Goal: Task Accomplishment & Management: Use online tool/utility

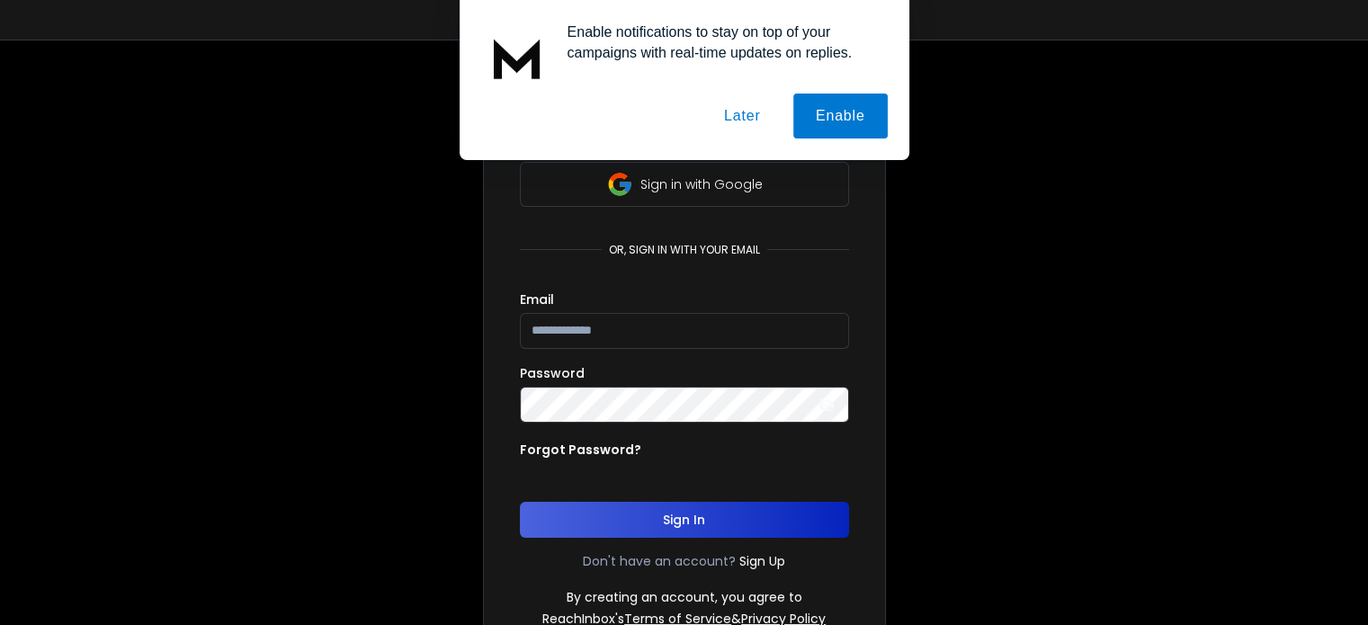
click at [580, 324] on input "email" at bounding box center [684, 331] width 329 height 36
type input "**********"
click at [520, 502] on button "Sign In" at bounding box center [684, 520] width 329 height 36
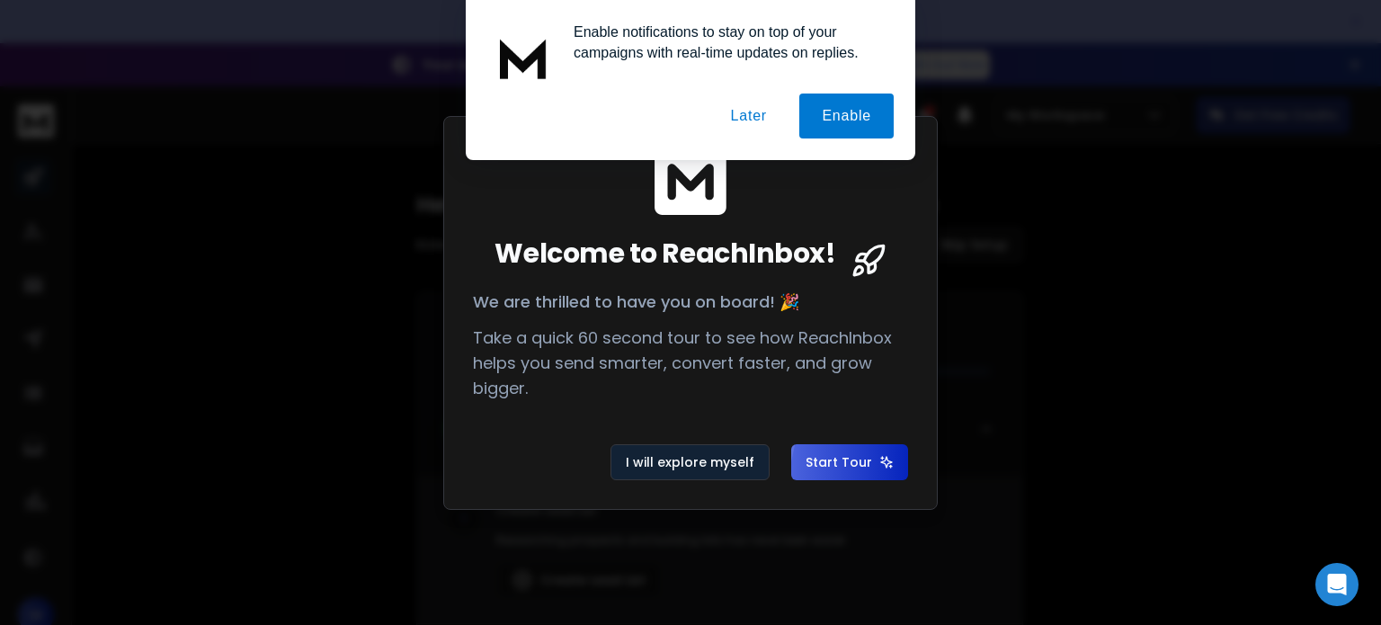
click at [712, 474] on button "I will explore myself" at bounding box center [690, 462] width 159 height 36
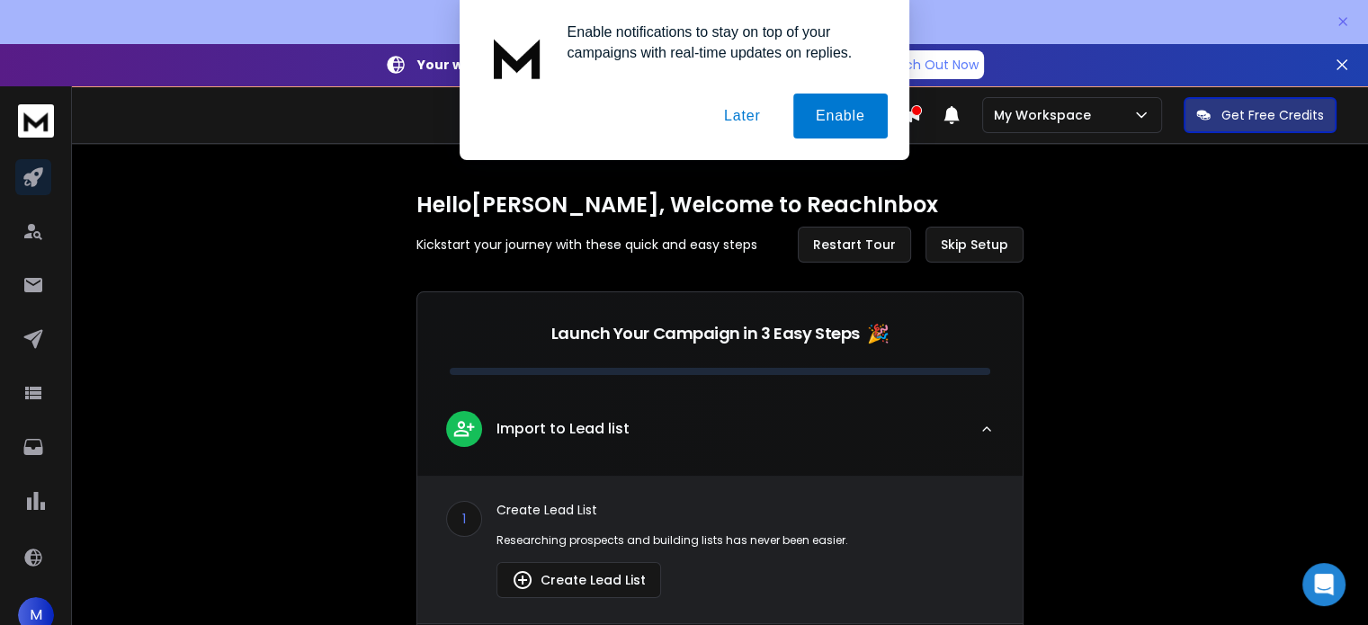
click at [735, 107] on button "Later" at bounding box center [741, 116] width 81 height 45
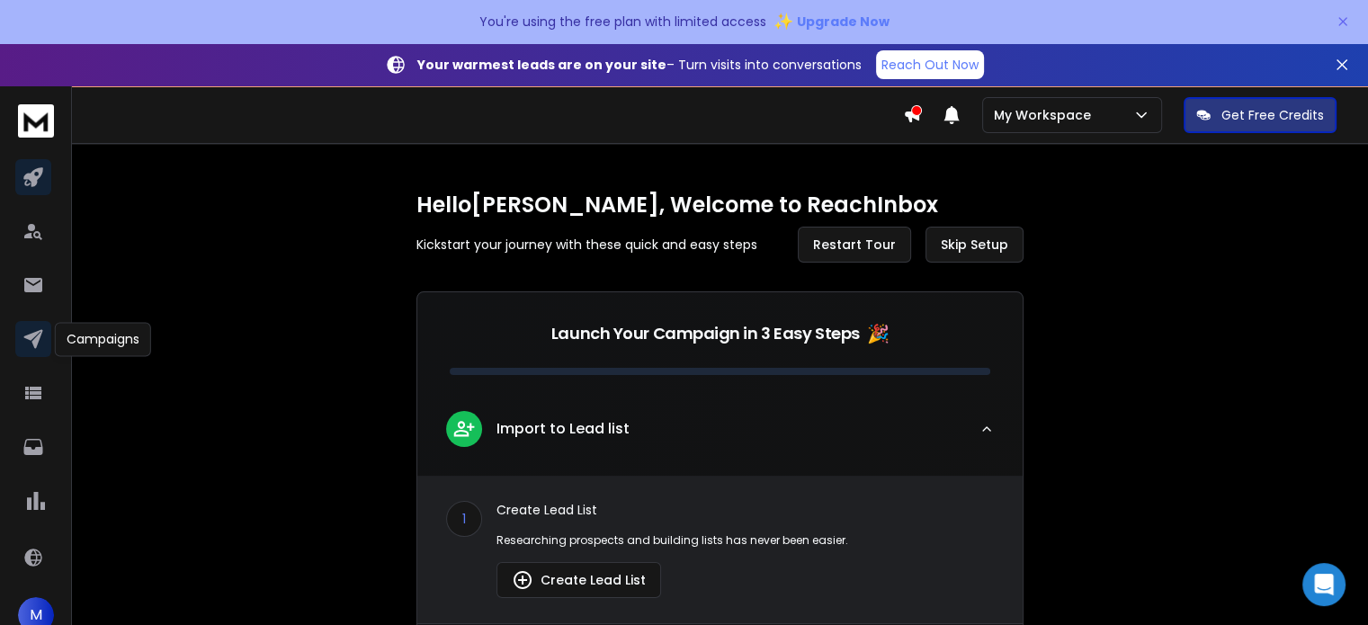
click at [28, 344] on icon at bounding box center [33, 339] width 22 height 22
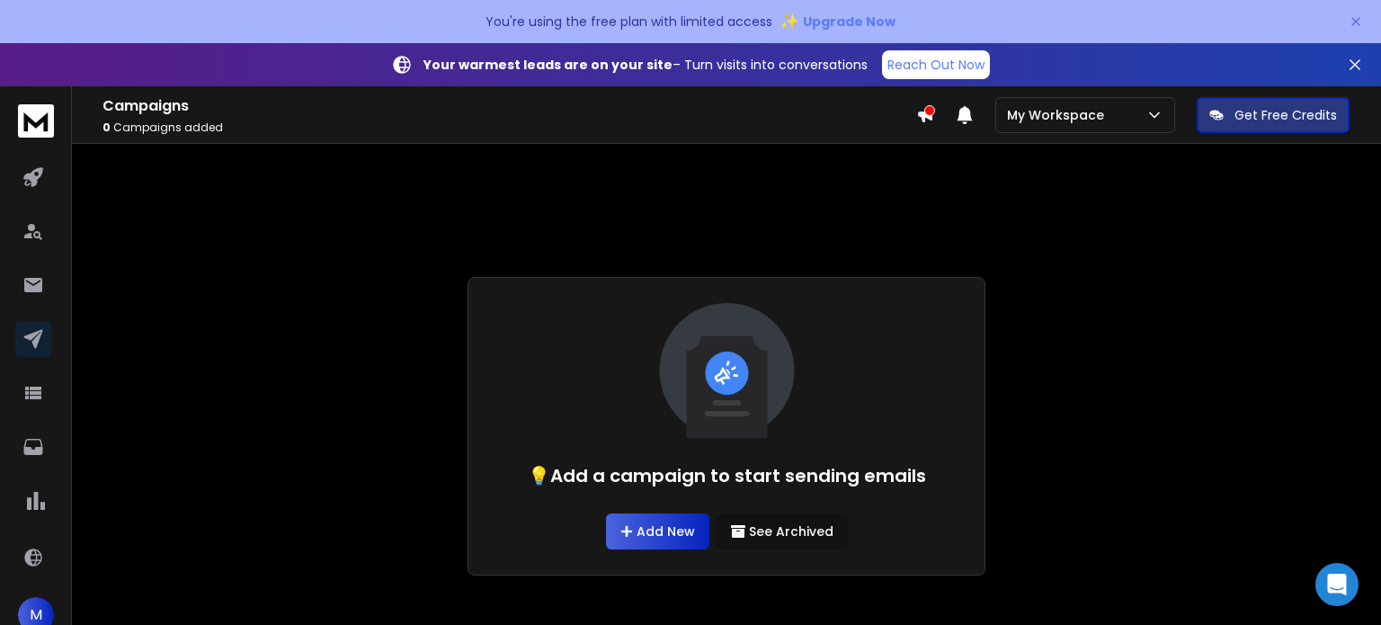
click at [683, 243] on div "💡Add a campaign to start sending emails Add New See Archived" at bounding box center [727, 369] width 1252 height 414
click at [33, 334] on icon at bounding box center [32, 338] width 19 height 19
click at [667, 531] on link "Add New" at bounding box center [657, 531] width 103 height 36
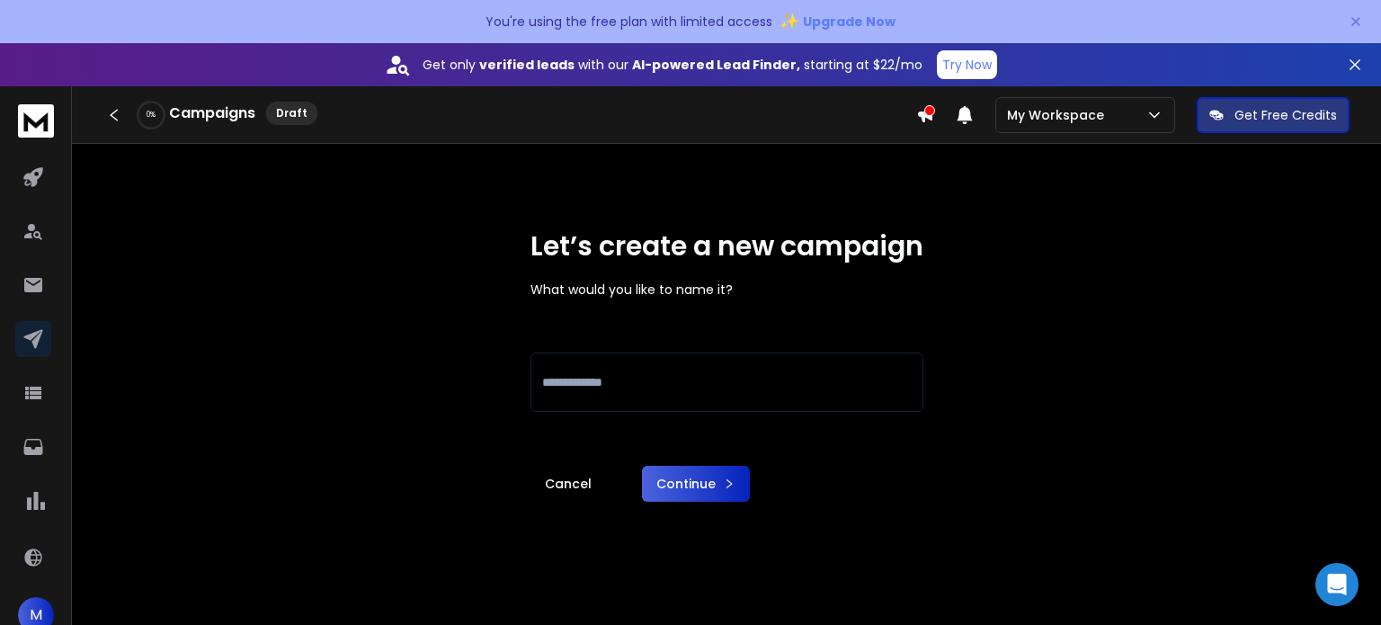
click at [641, 353] on input at bounding box center [727, 382] width 393 height 59
type input "*******"
click at [698, 485] on button "Continue" at bounding box center [696, 484] width 108 height 36
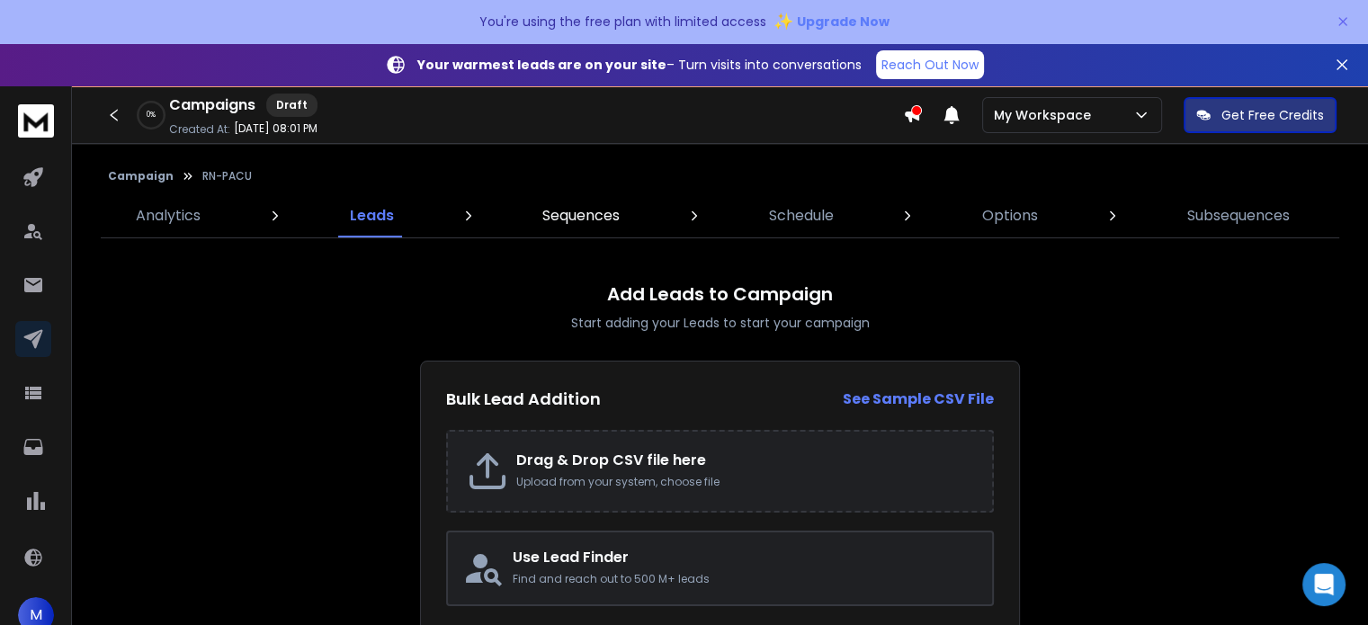
click at [618, 210] on p "Sequences" at bounding box center [580, 216] width 77 height 22
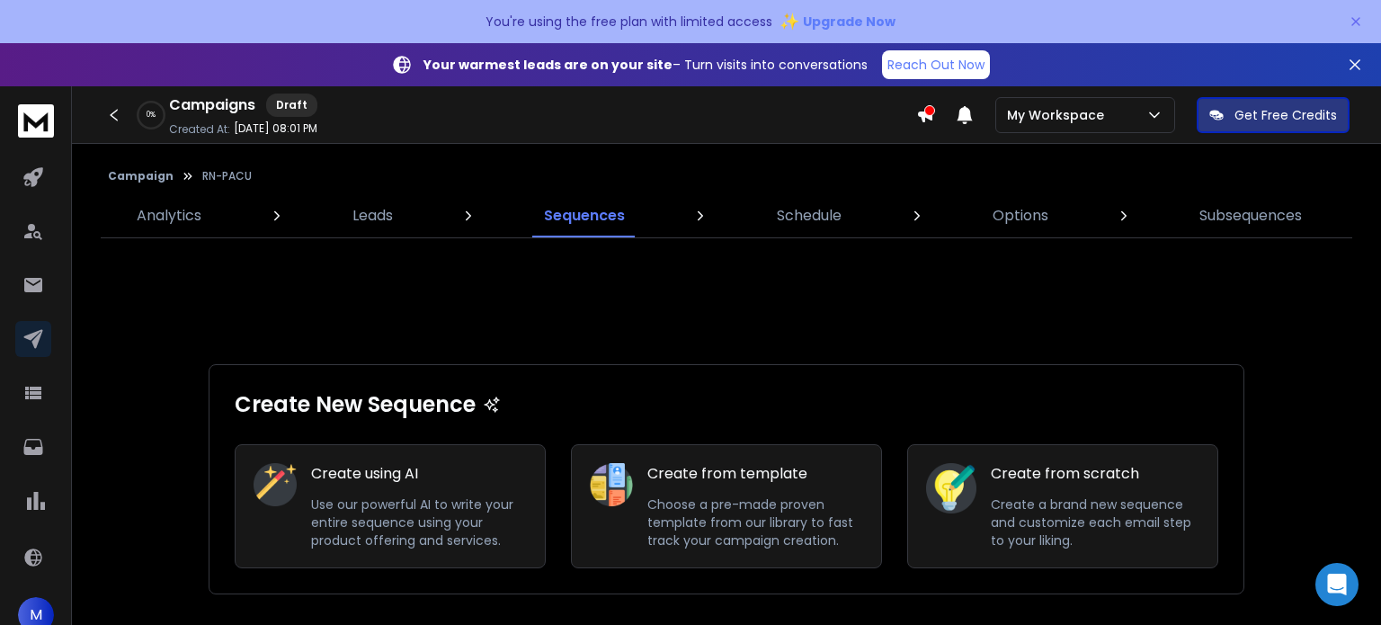
click at [412, 503] on p "Use our powerful AI to write your entire sequence using your product offering a…" at bounding box center [419, 523] width 216 height 54
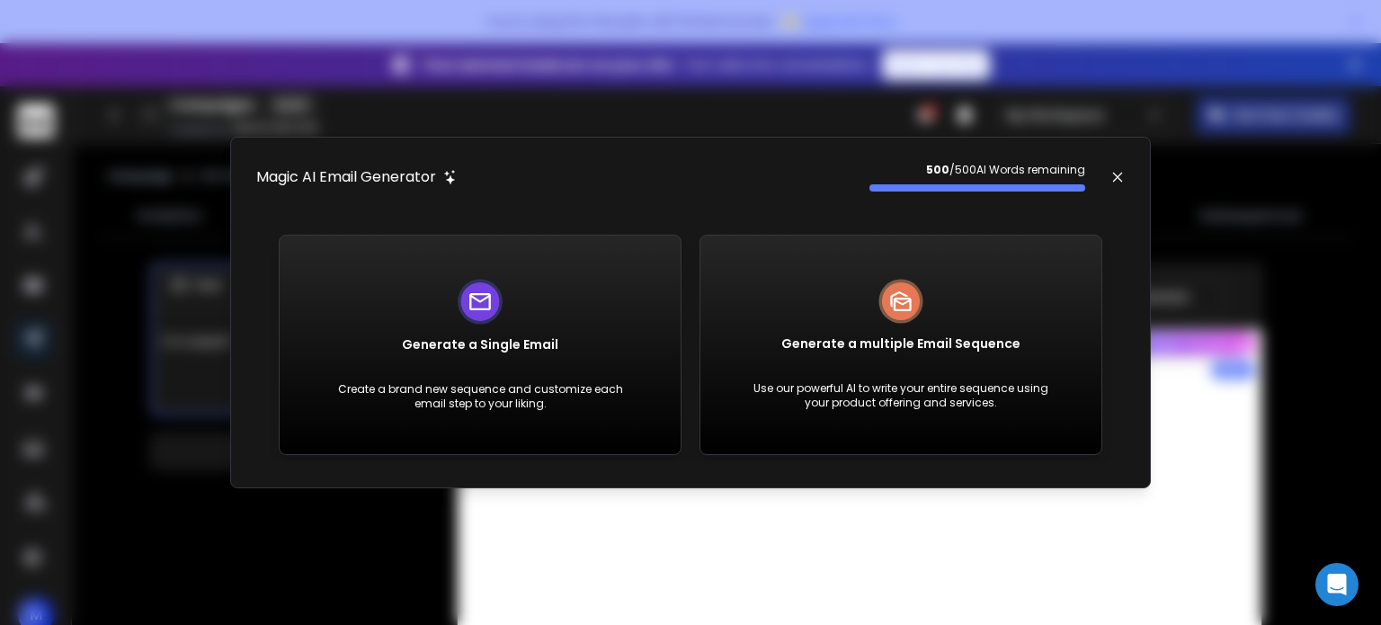
click at [966, 337] on h1 "Generate a multiple Email Sequence" at bounding box center [900, 344] width 239 height 18
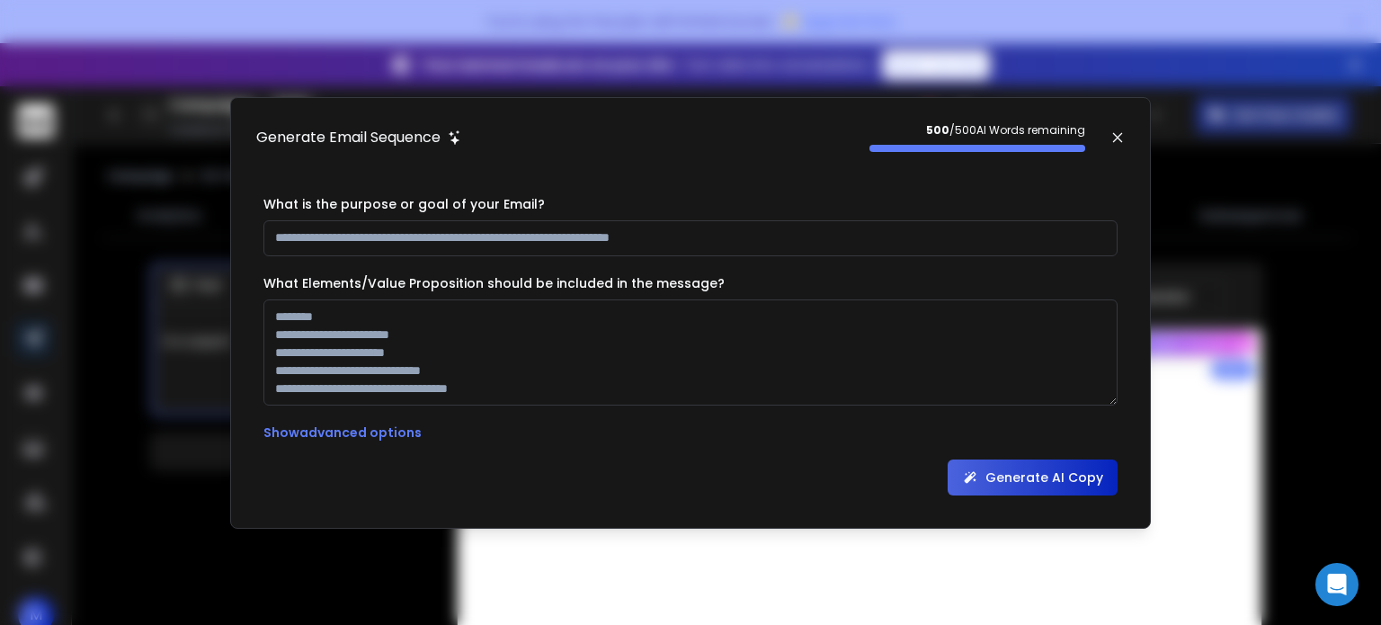
click at [406, 326] on textarea at bounding box center [690, 352] width 854 height 106
click at [468, 236] on input at bounding box center [690, 238] width 854 height 36
paste input "**********"
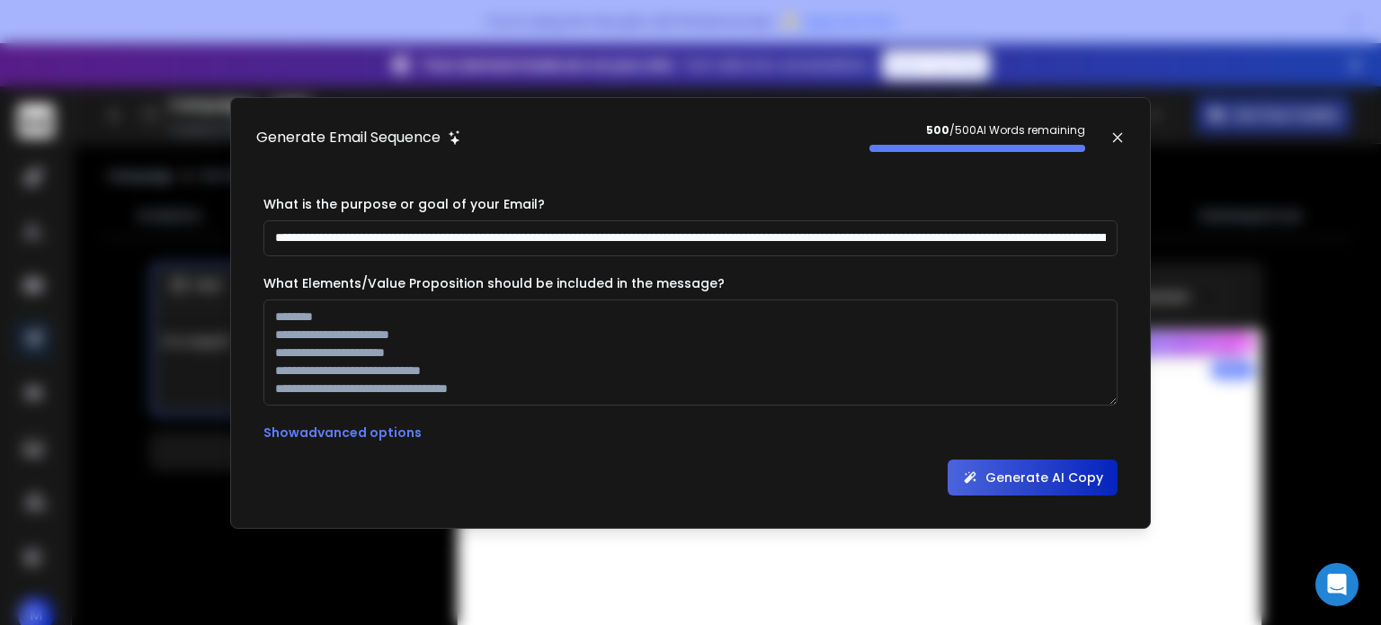
scroll to position [0, 1924]
type input "**********"
click at [485, 353] on textarea at bounding box center [690, 352] width 854 height 106
paste textarea "**********"
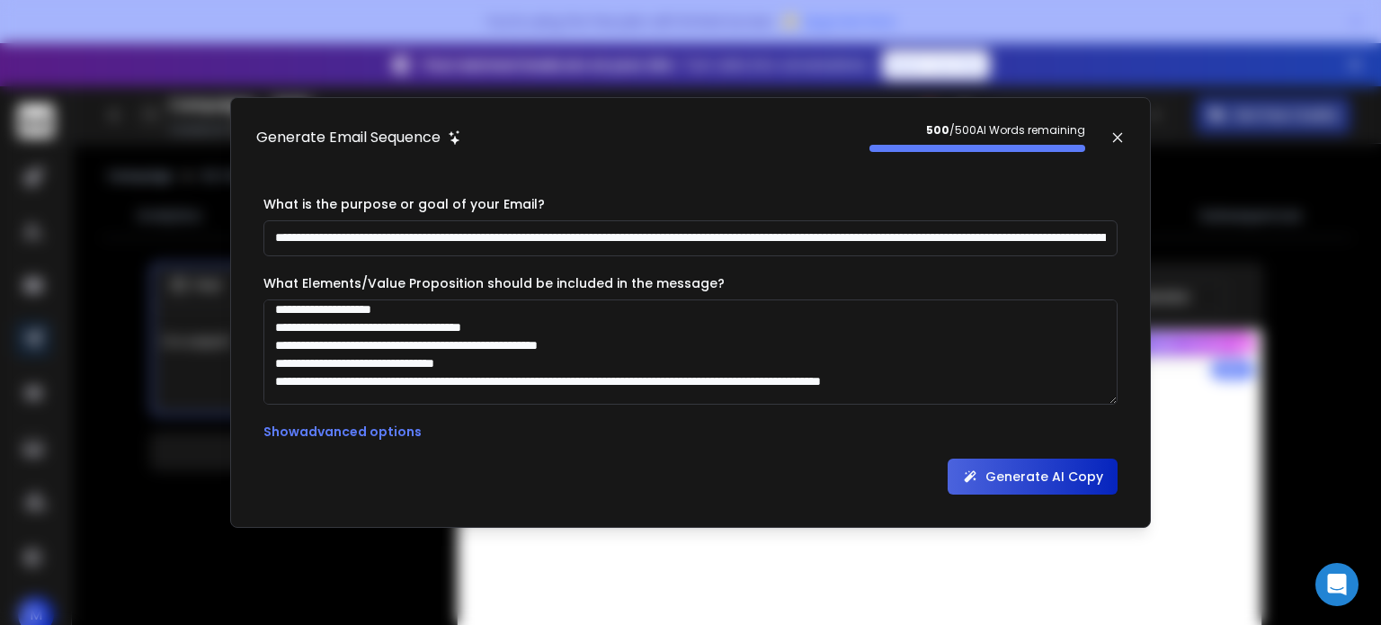
scroll to position [334, 0]
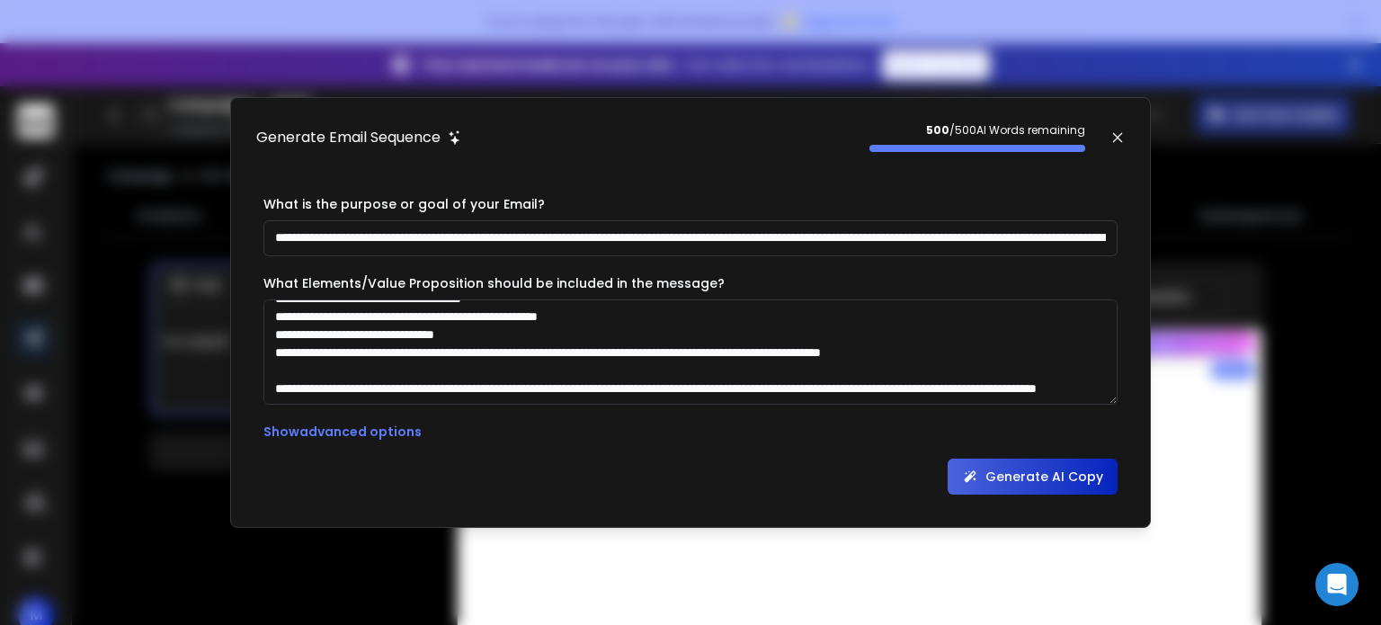
click at [527, 307] on textarea at bounding box center [690, 352] width 854 height 106
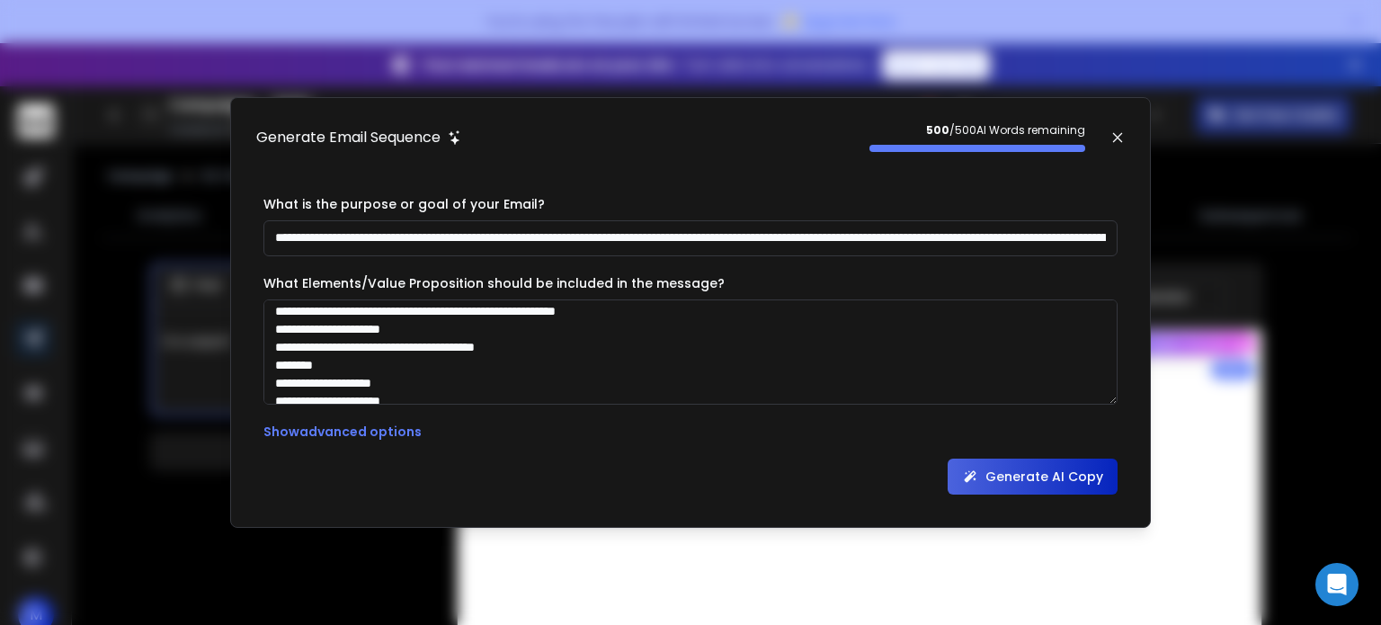
scroll to position [65, 0]
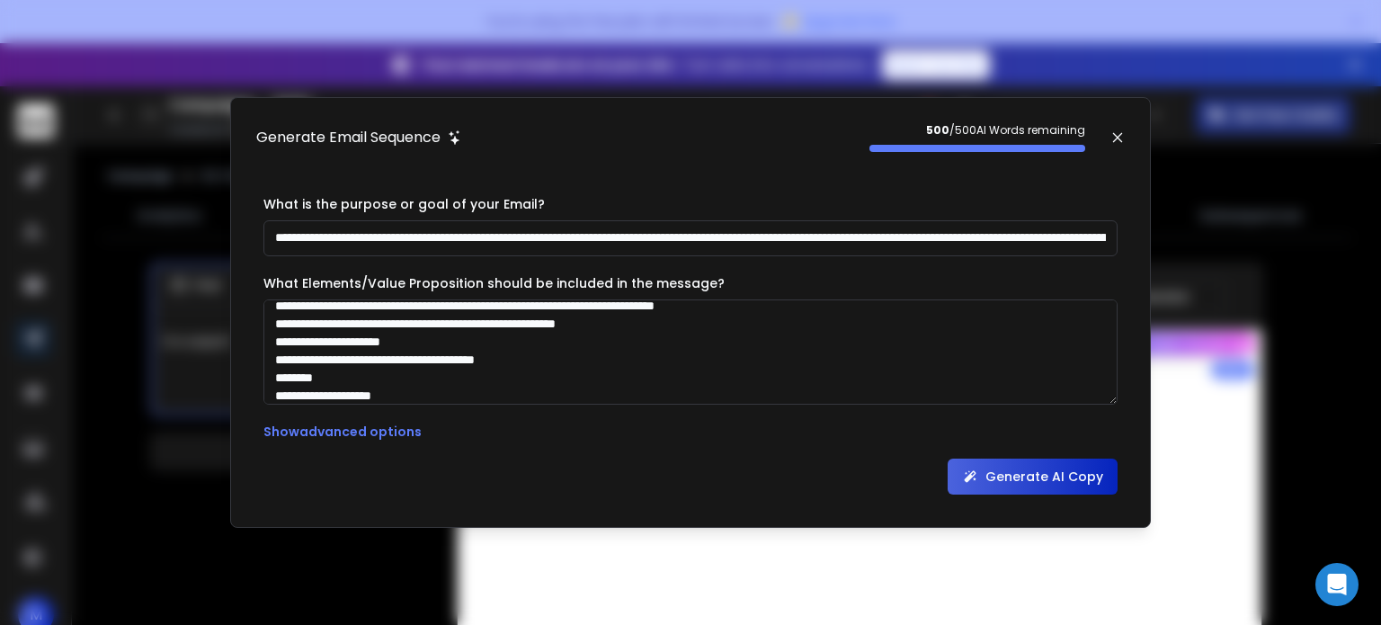
click at [454, 340] on textarea at bounding box center [690, 352] width 854 height 106
click at [753, 323] on textarea at bounding box center [690, 352] width 854 height 106
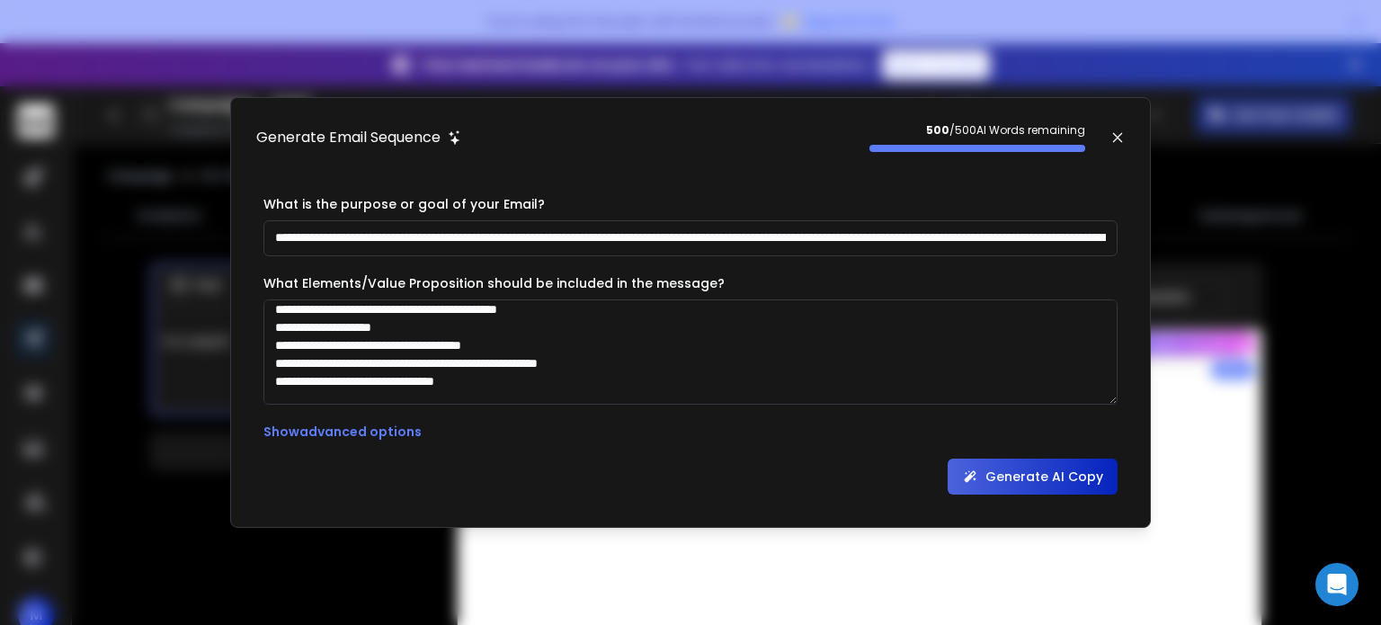
scroll to position [396, 0]
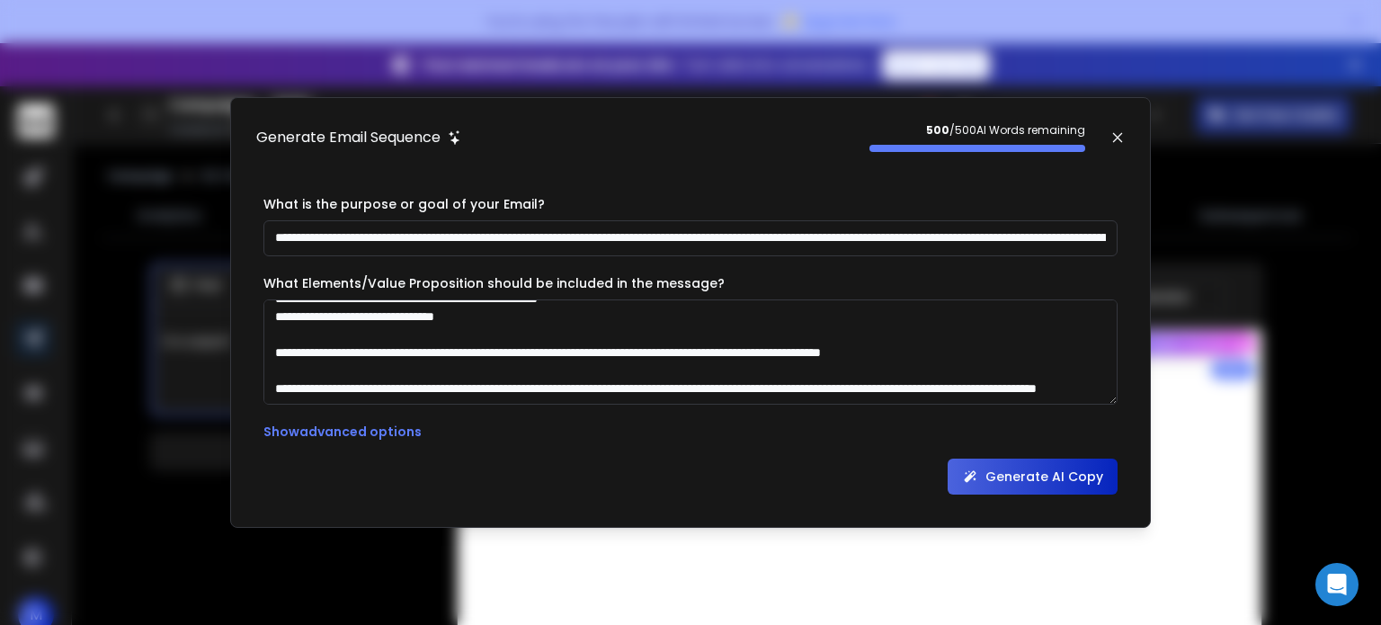
type textarea "**********"
click at [393, 441] on p "Show advanced options" at bounding box center [690, 432] width 854 height 18
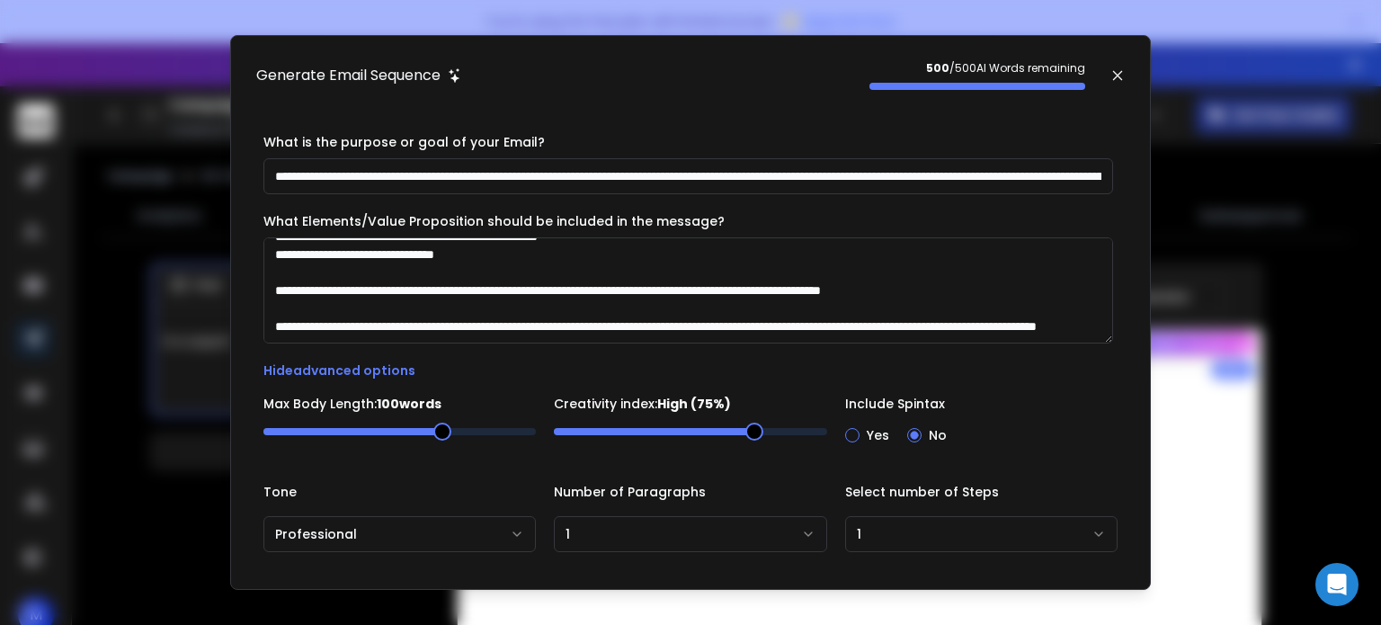
click at [751, 431] on span at bounding box center [755, 432] width 18 height 18
click at [853, 438] on button "Yes" at bounding box center [852, 435] width 14 height 14
click at [406, 532] on button "Professional" at bounding box center [399, 534] width 272 height 36
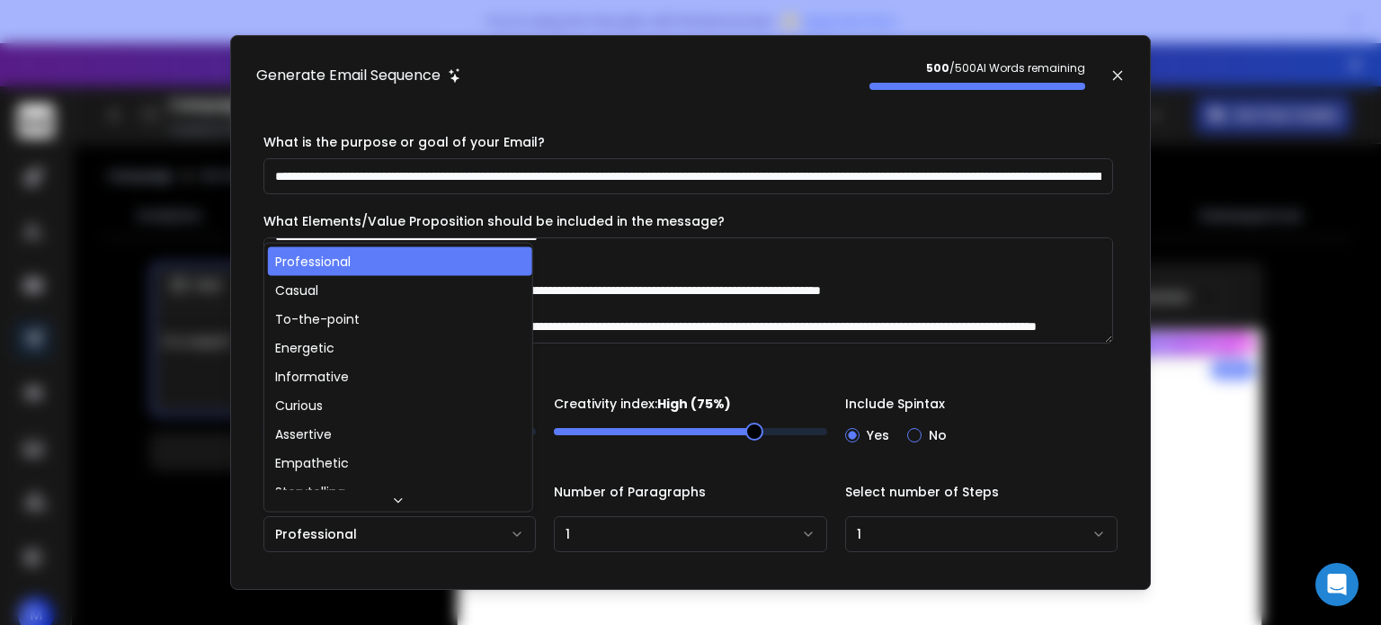
select select "*********"
drag, startPoint x: 336, startPoint y: 348, endPoint x: 398, endPoint y: 366, distance: 64.6
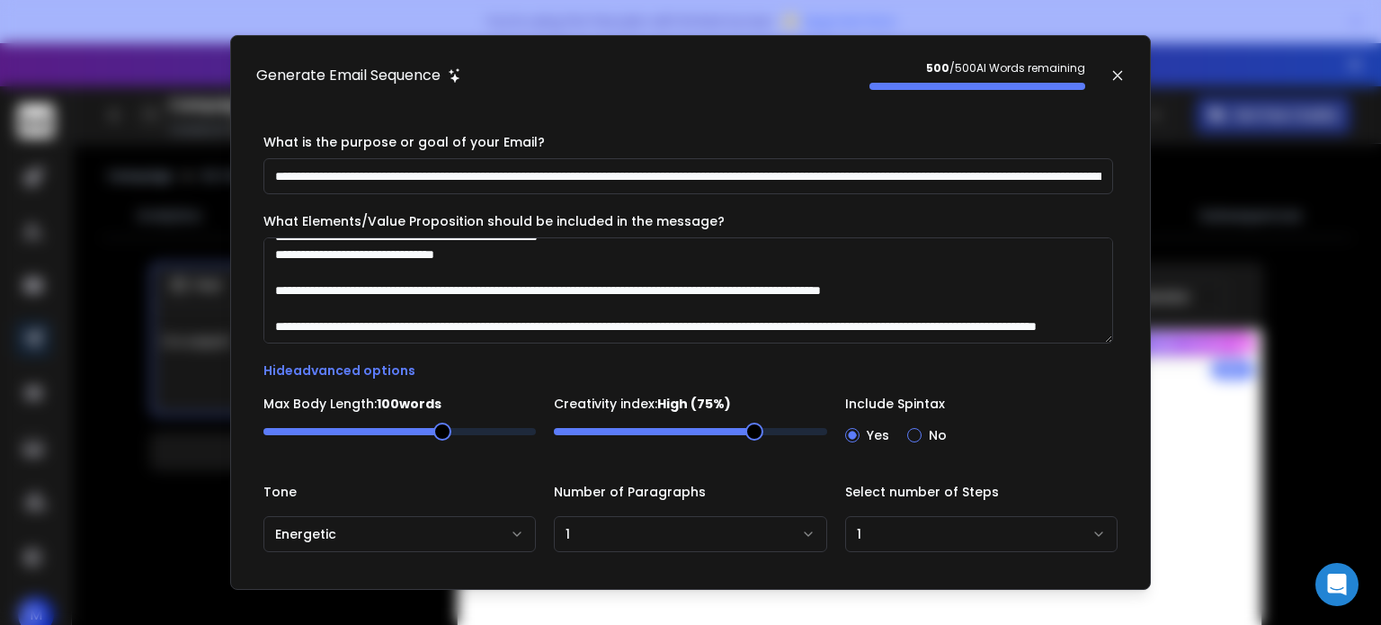
click at [702, 546] on button "1" at bounding box center [690, 534] width 272 height 36
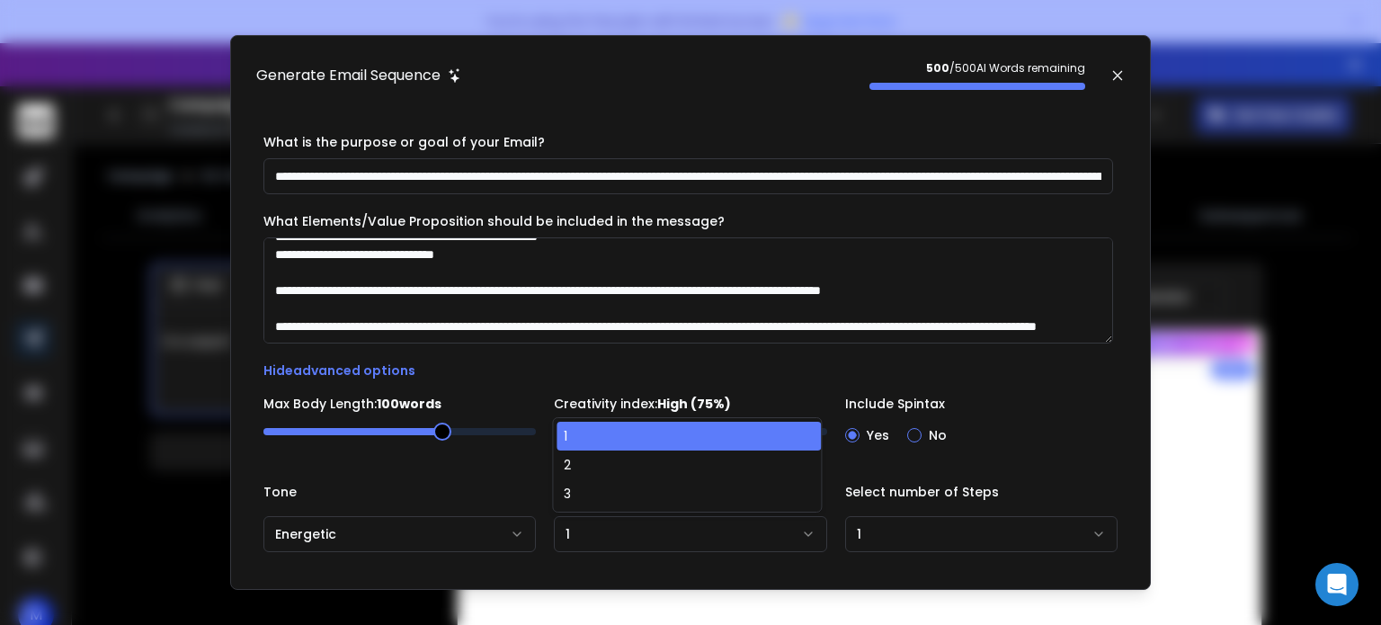
select select "*"
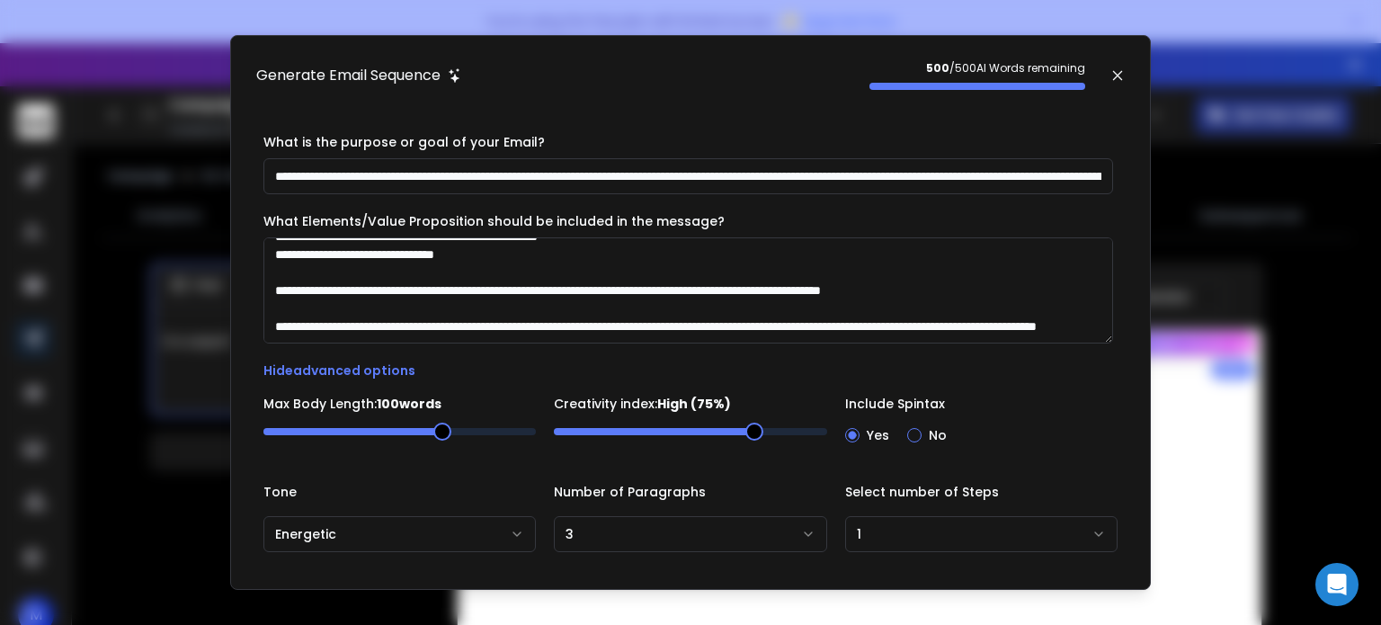
click at [924, 539] on button "1" at bounding box center [981, 534] width 272 height 36
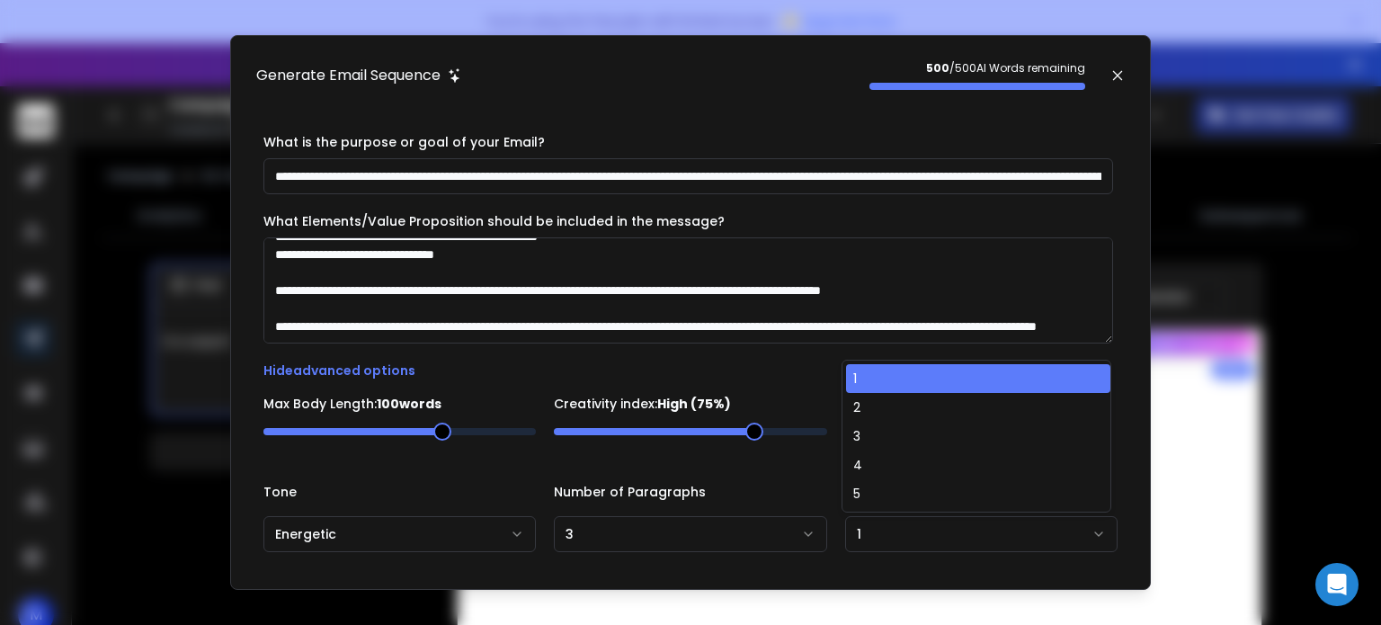
select select "*"
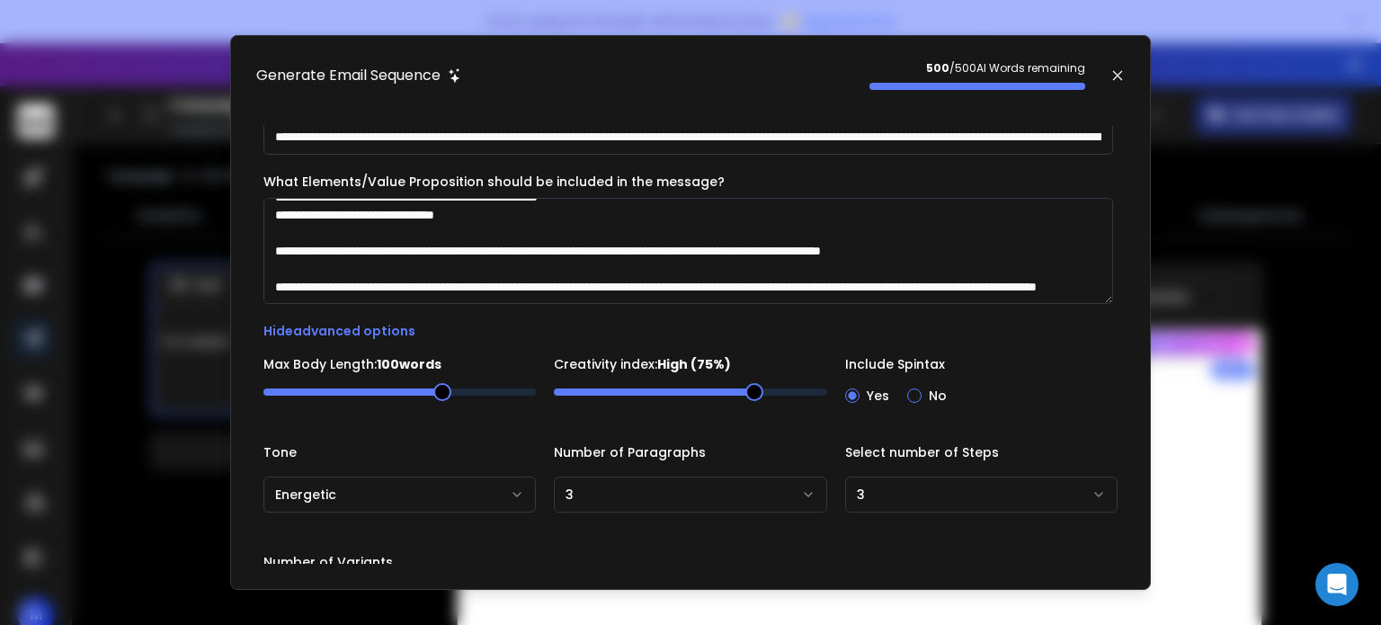
scroll to position [90, 0]
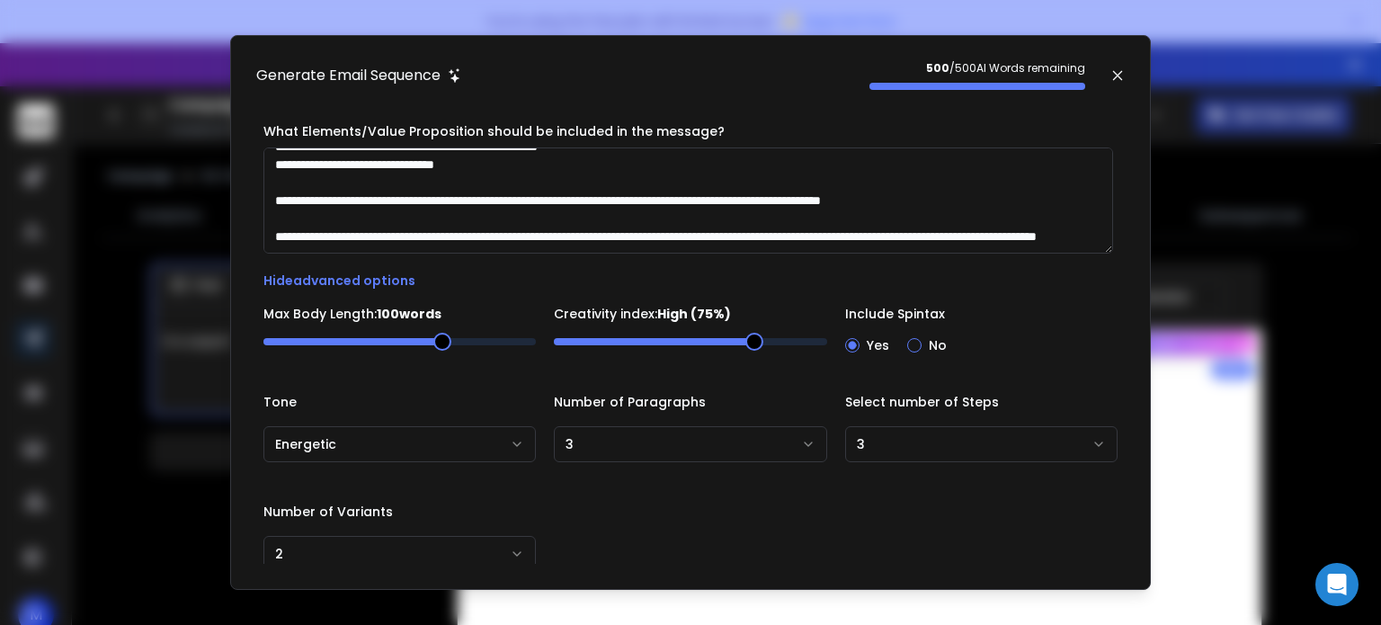
click at [426, 567] on div "**********" at bounding box center [690, 312] width 921 height 555
click at [443, 546] on button "2" at bounding box center [399, 554] width 272 height 36
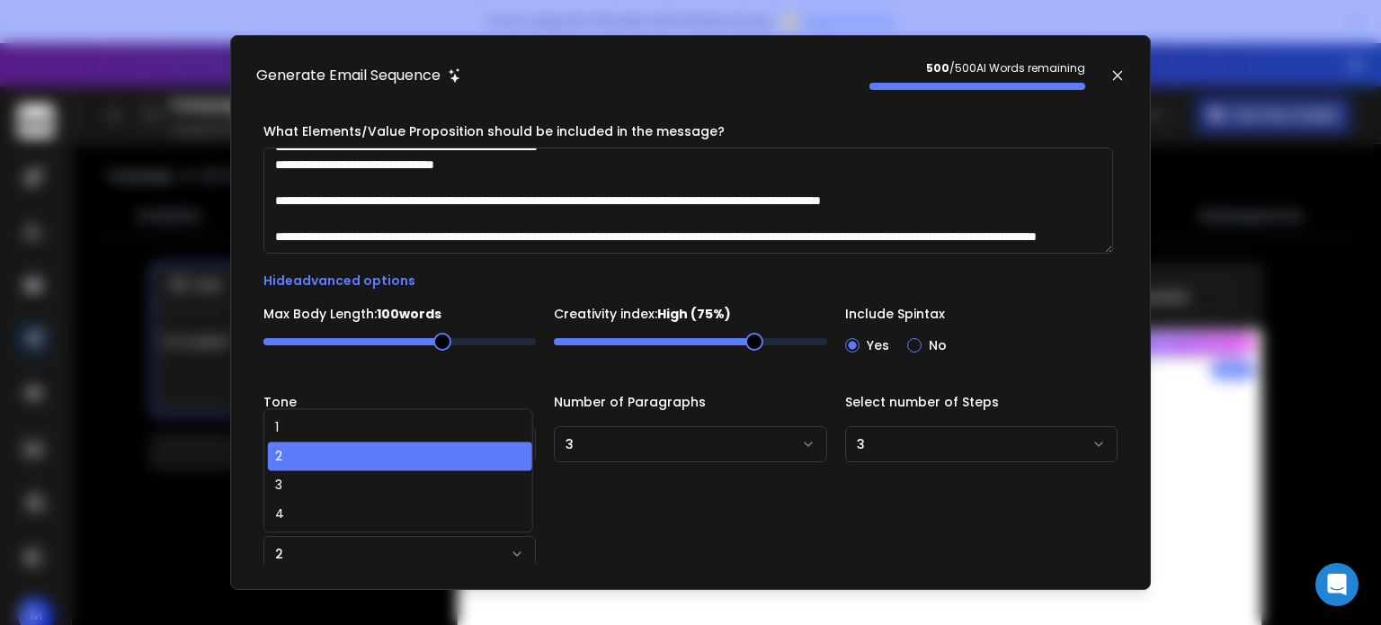
select select "*"
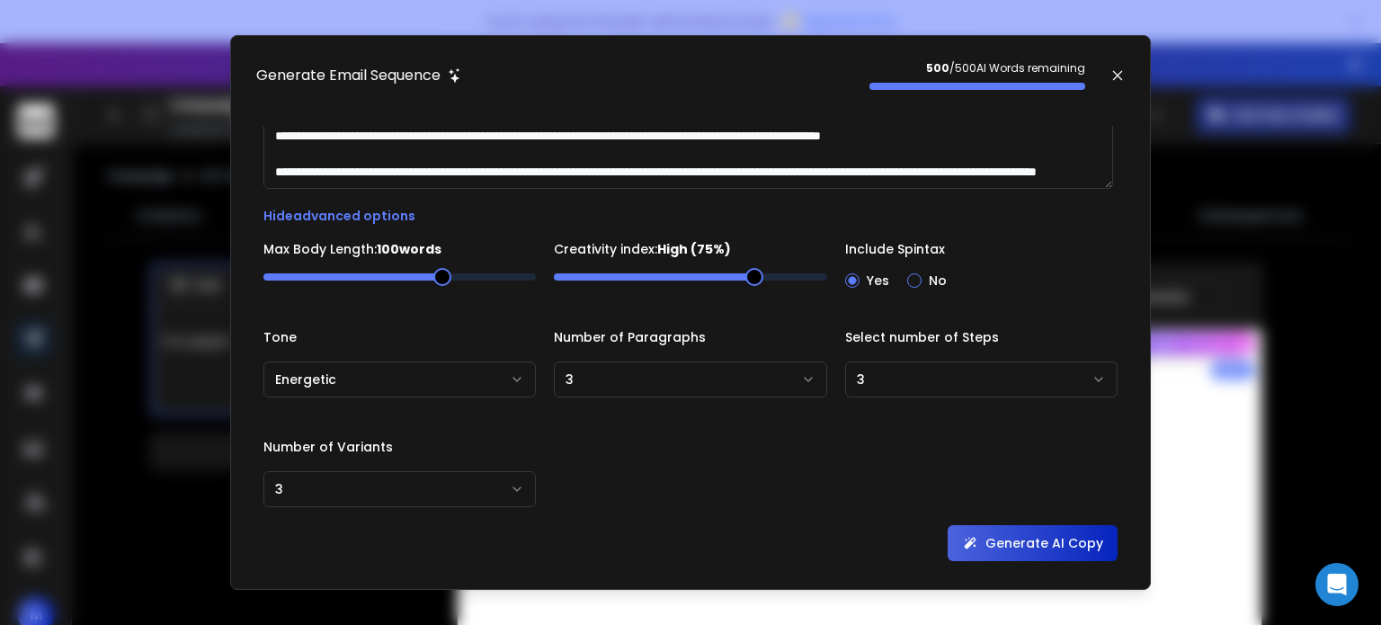
scroll to position [158, 0]
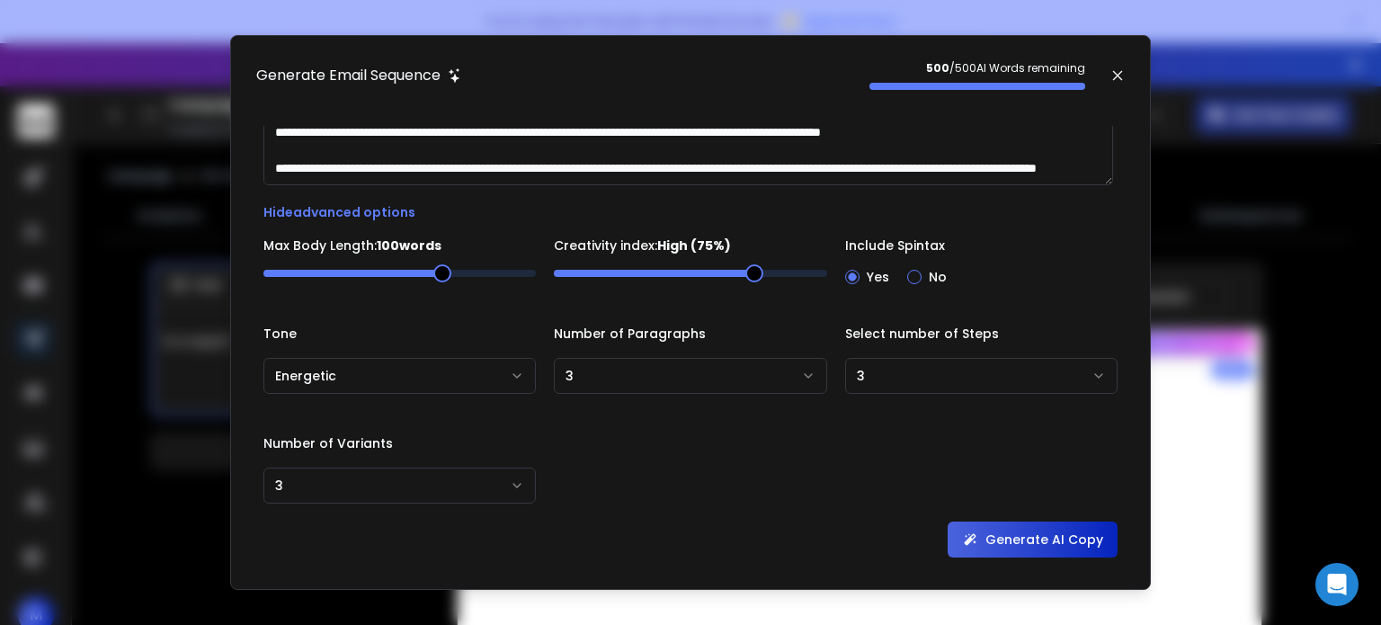
click at [1027, 540] on button "Generate AI Copy" at bounding box center [1033, 540] width 170 height 36
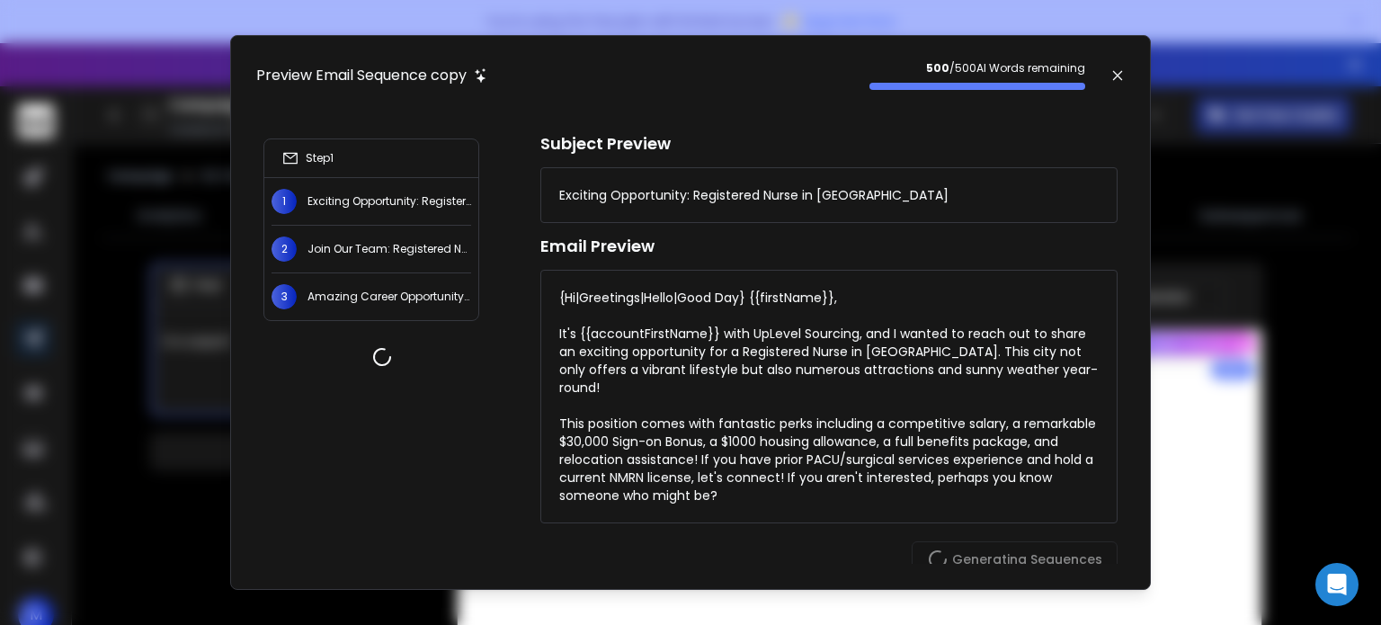
scroll to position [4, 0]
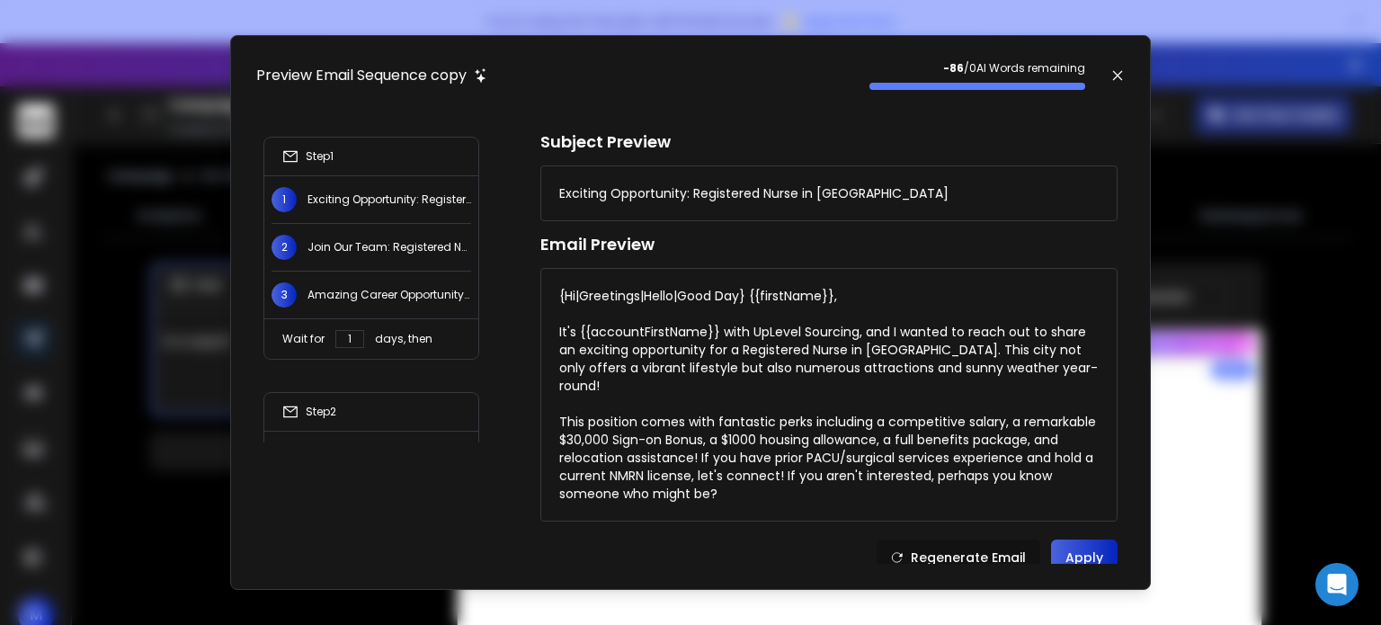
click at [624, 458] on div "{Hi|Greetings|Hello|Good Day} {{firstName}}, It's {{accountFirstName}} with UpL…" at bounding box center [829, 395] width 540 height 216
click at [338, 251] on p "Join Our Team: Registered Nurse Position in [GEOGRAPHIC_DATA]" at bounding box center [390, 247] width 164 height 14
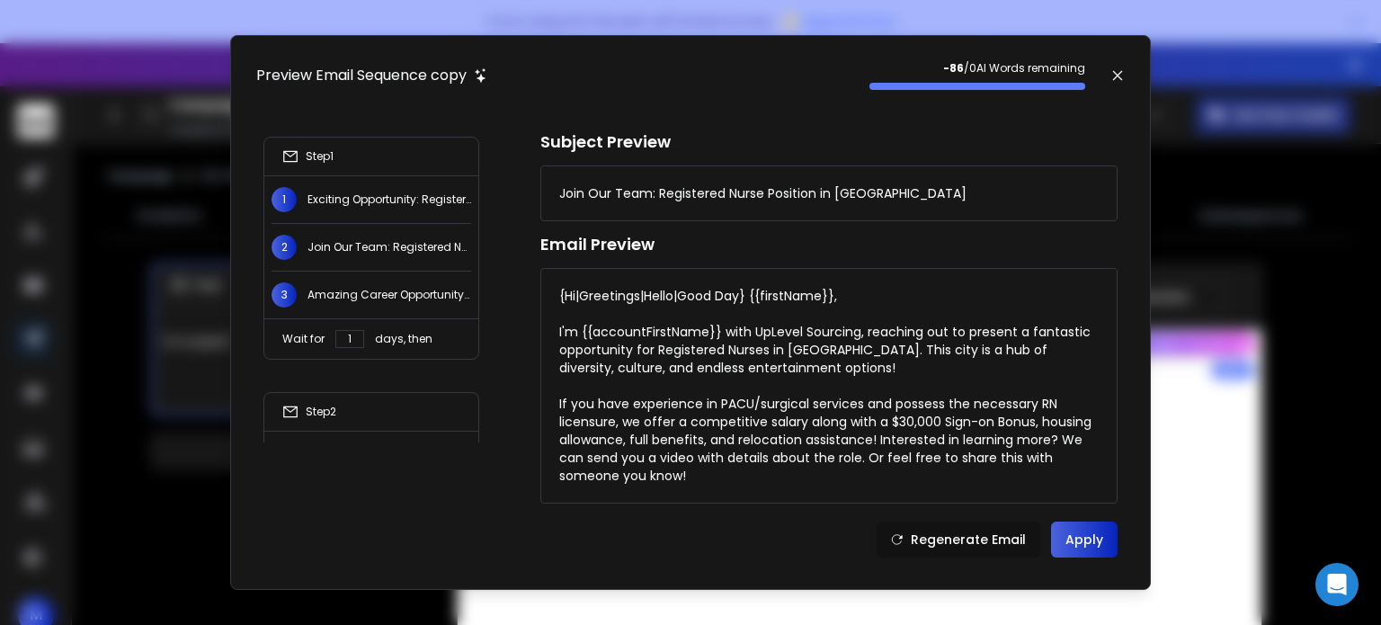
click at [331, 284] on div "3 Amazing Career Opportunity: Registered Nurse in [GEOGRAPHIC_DATA]" at bounding box center [372, 294] width 200 height 25
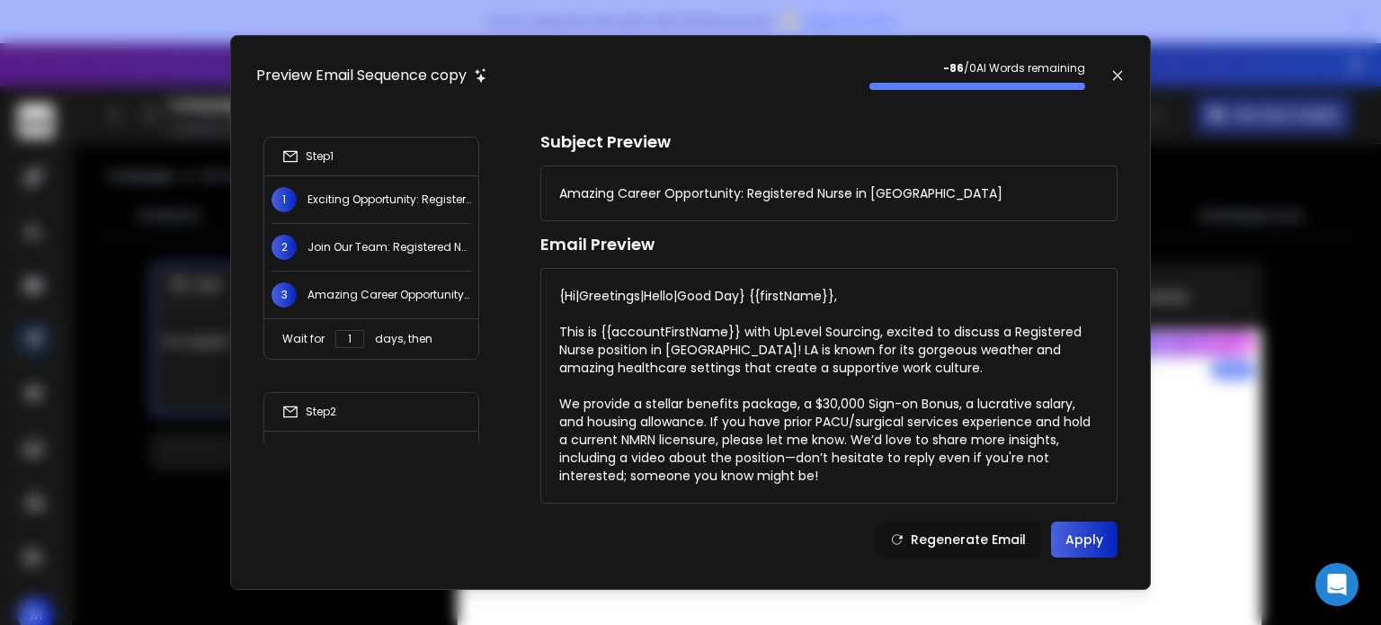
click at [1090, 539] on button "Apply" at bounding box center [1084, 540] width 67 height 36
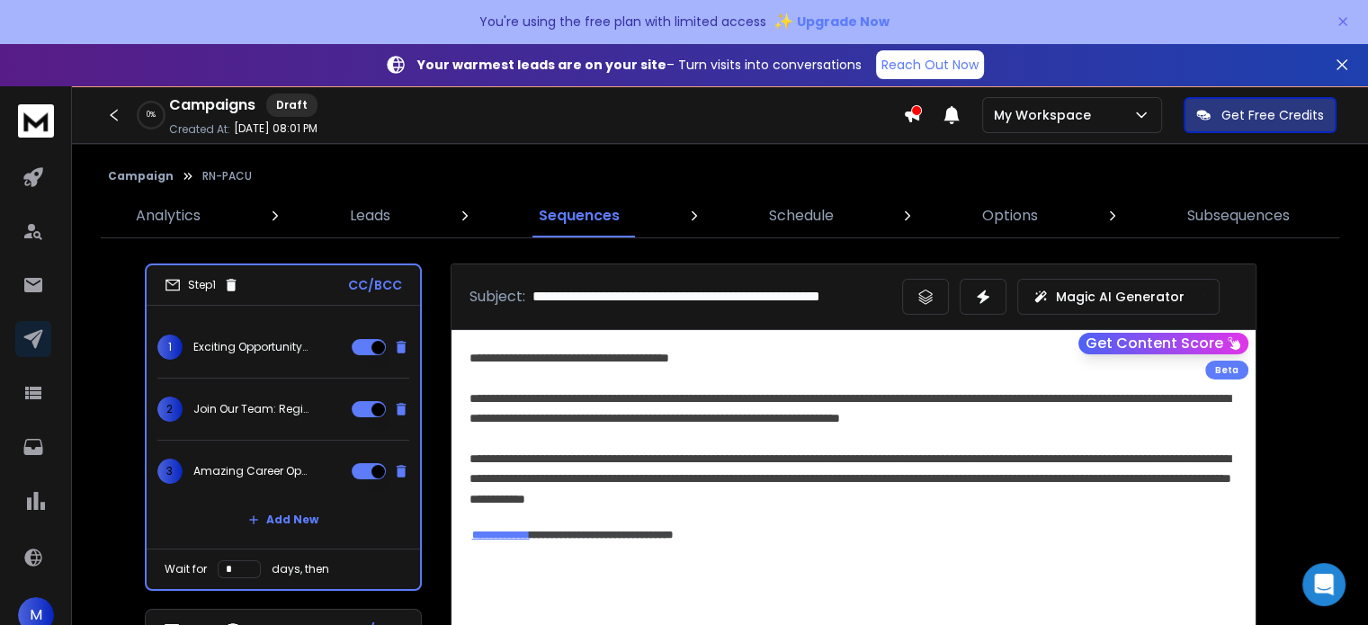
click at [219, 344] on p "Exciting Opportunity: Registered Nurse in [GEOGRAPHIC_DATA]" at bounding box center [250, 347] width 115 height 14
click at [237, 409] on p "Join Our Team: Registered Nurse Position in [GEOGRAPHIC_DATA]" at bounding box center [250, 409] width 115 height 14
type input "**********"
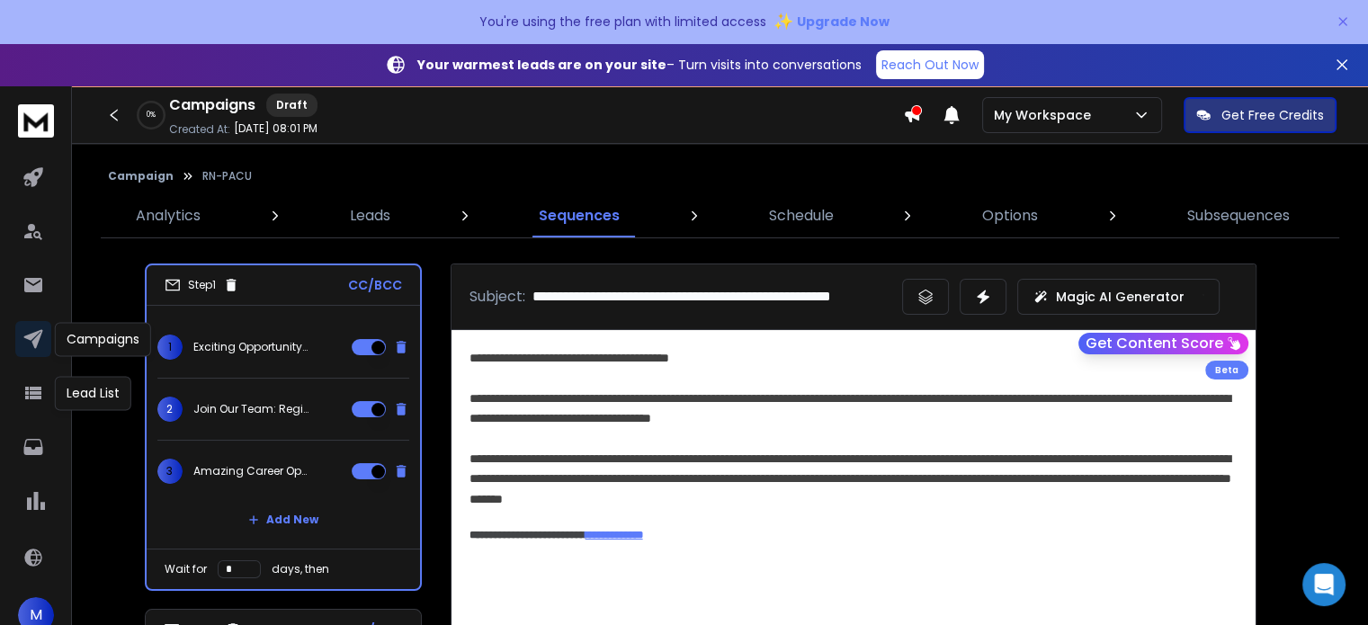
click at [34, 335] on icon at bounding box center [32, 338] width 19 height 19
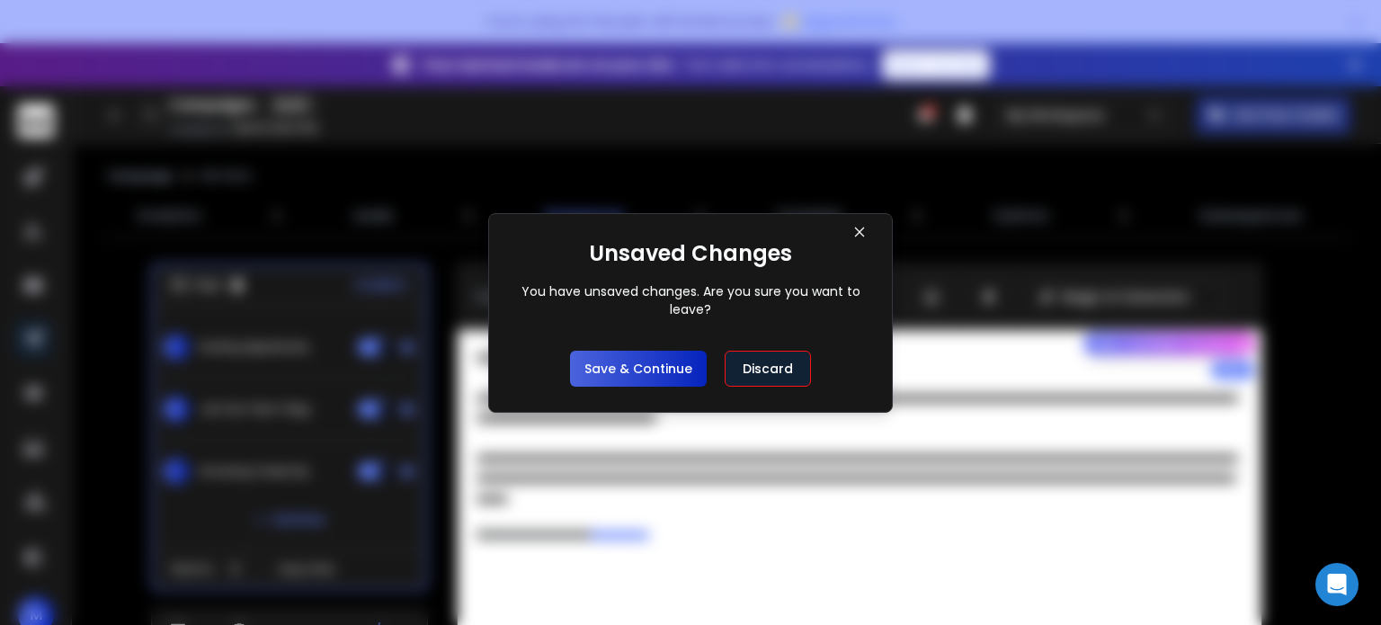
click at [777, 377] on button "Discard" at bounding box center [768, 369] width 86 height 36
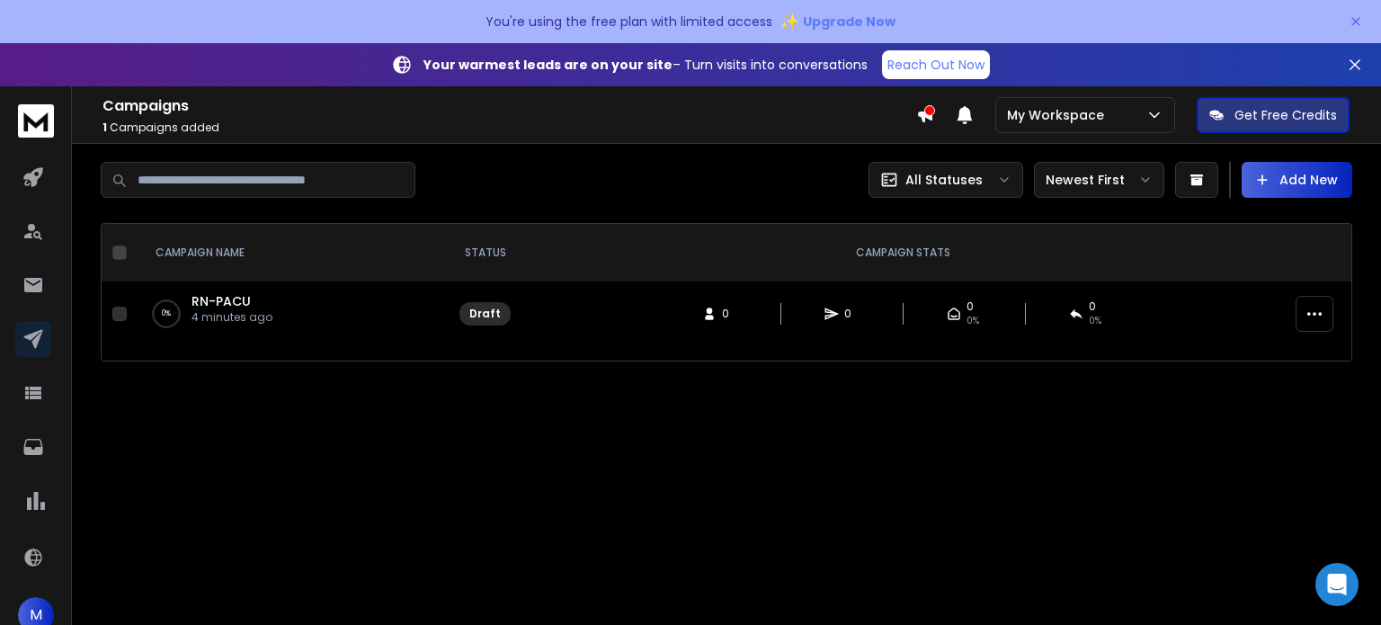
click at [1270, 198] on div "Campaigns 1 Campaigns Added All Statuses Newest First Add New CAMPAIGN NAME STA…" at bounding box center [727, 262] width 1252 height 200
click at [1273, 183] on button "Add New" at bounding box center [1297, 180] width 111 height 36
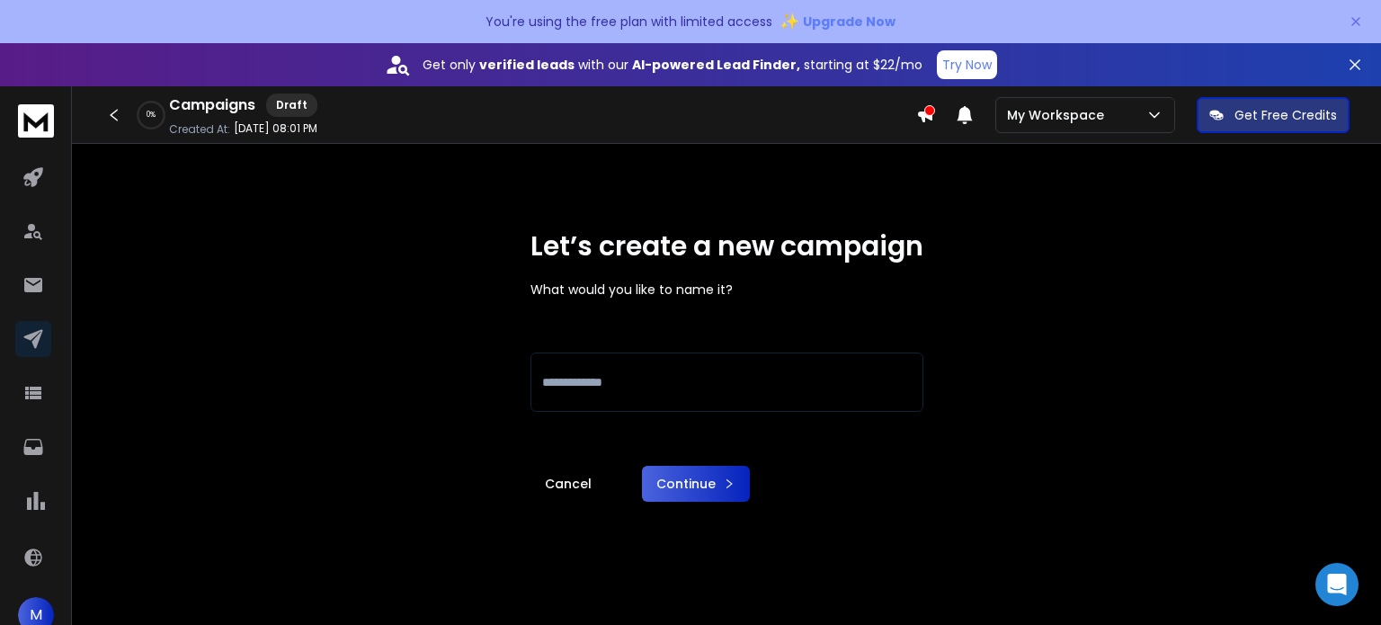
click at [604, 378] on input at bounding box center [727, 382] width 393 height 59
type input "*******"
click at [691, 487] on button "Continue" at bounding box center [696, 484] width 108 height 36
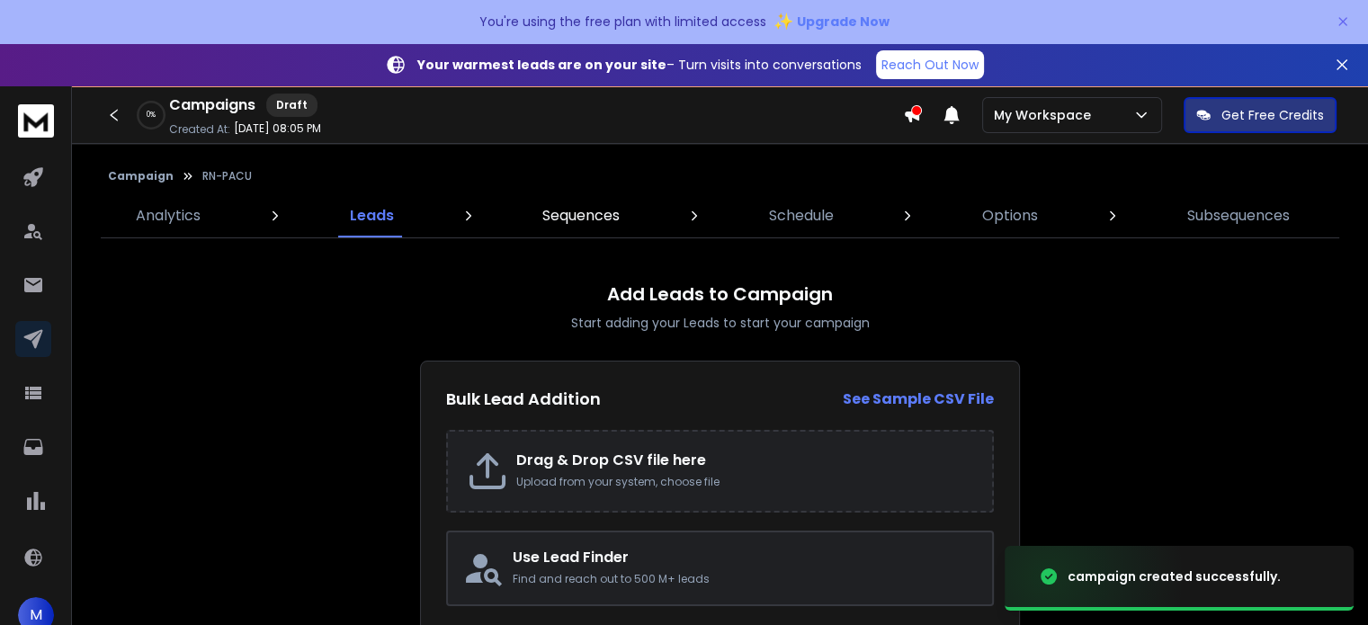
click at [601, 215] on p "Sequences" at bounding box center [580, 216] width 77 height 22
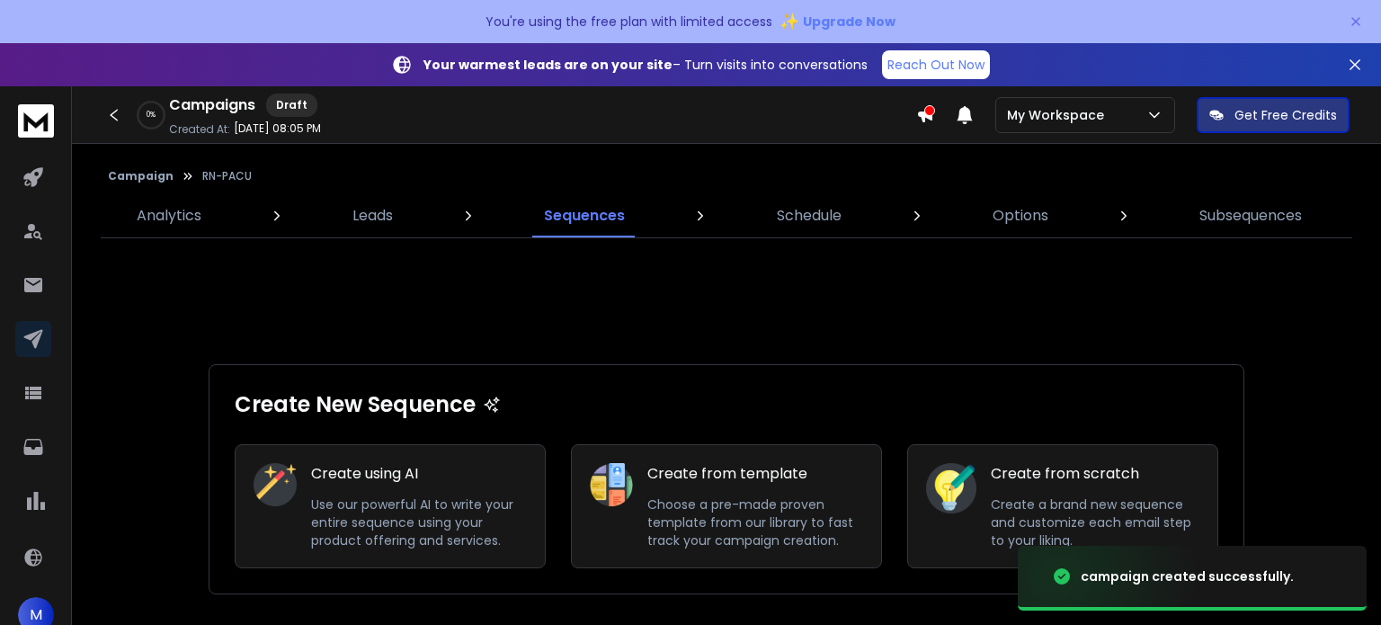
click at [361, 531] on p "Use our powerful AI to write your entire sequence using your product offering a…" at bounding box center [419, 523] width 216 height 54
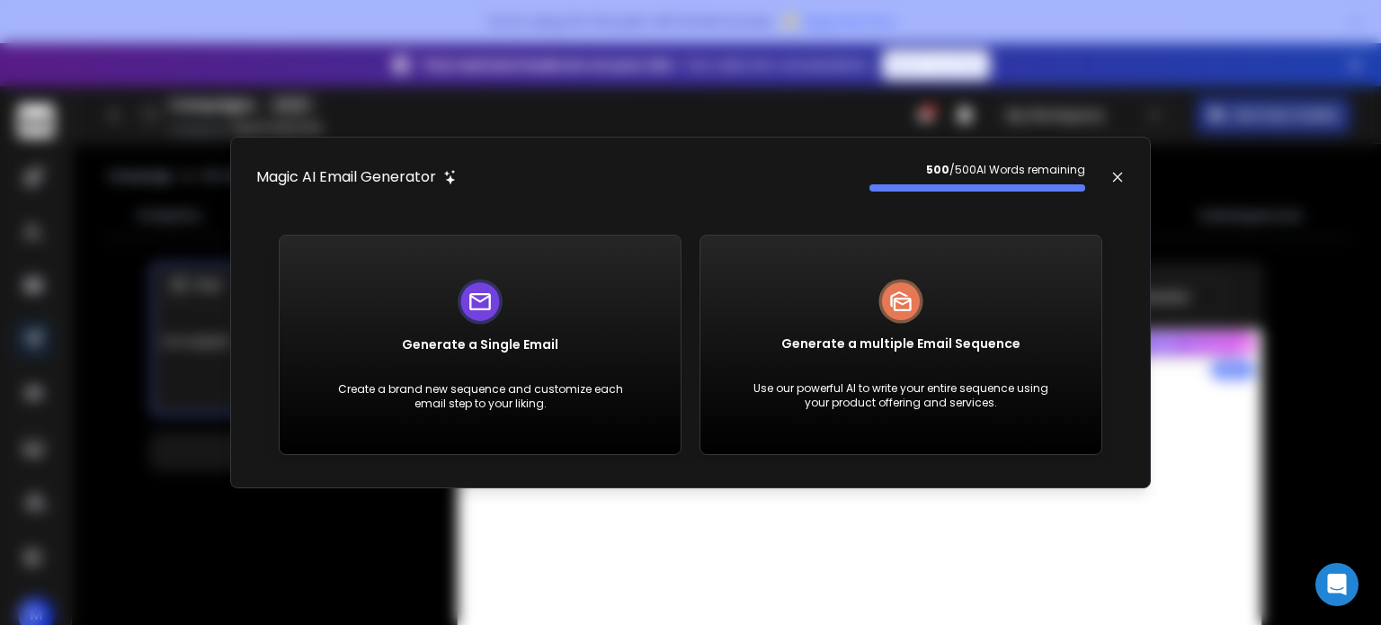
click at [1018, 359] on div "Generate a multiple Email Sequence Use our powerful AI to write your entire seq…" at bounding box center [901, 344] width 351 height 167
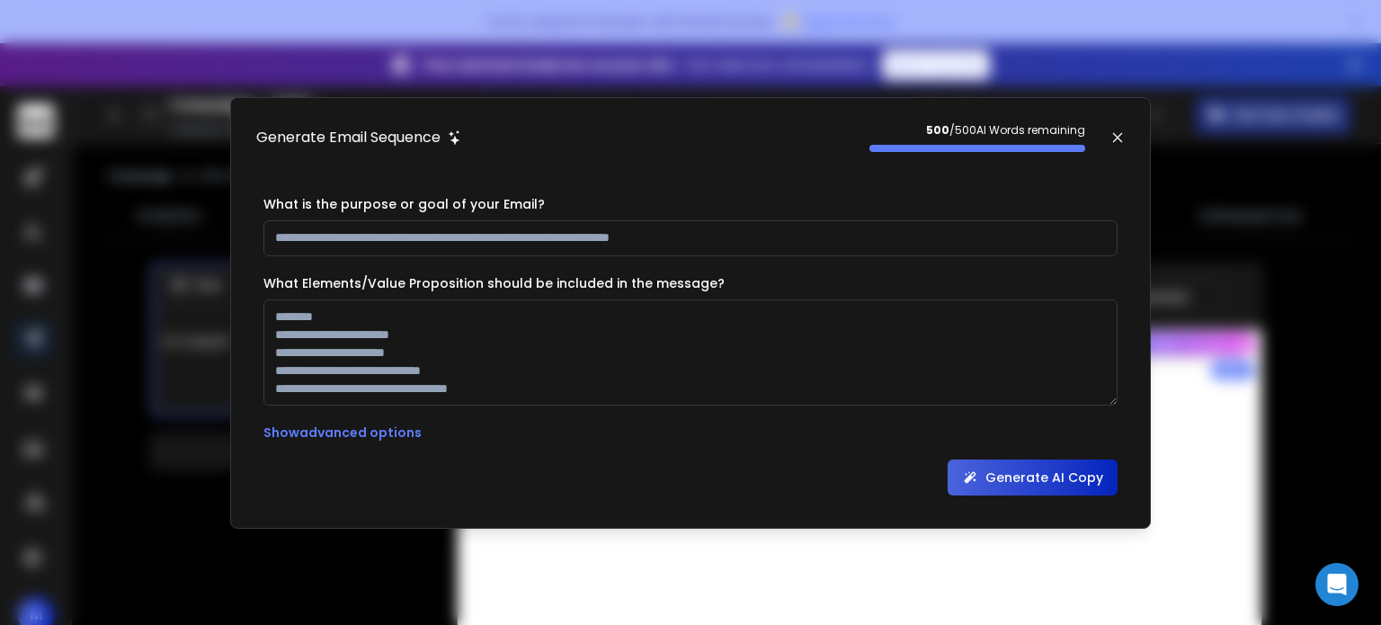
click at [433, 233] on input at bounding box center [690, 238] width 854 height 36
click at [390, 341] on textarea at bounding box center [690, 352] width 854 height 106
paste textarea "**********"
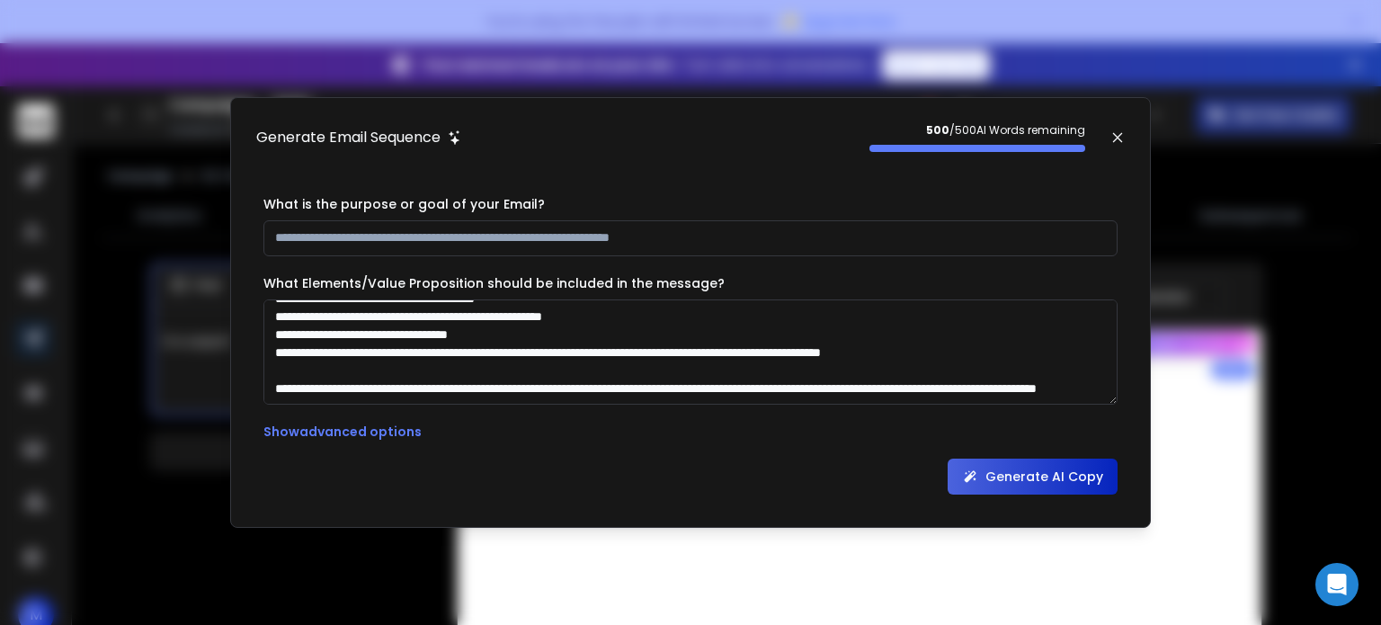
scroll to position [300, 0]
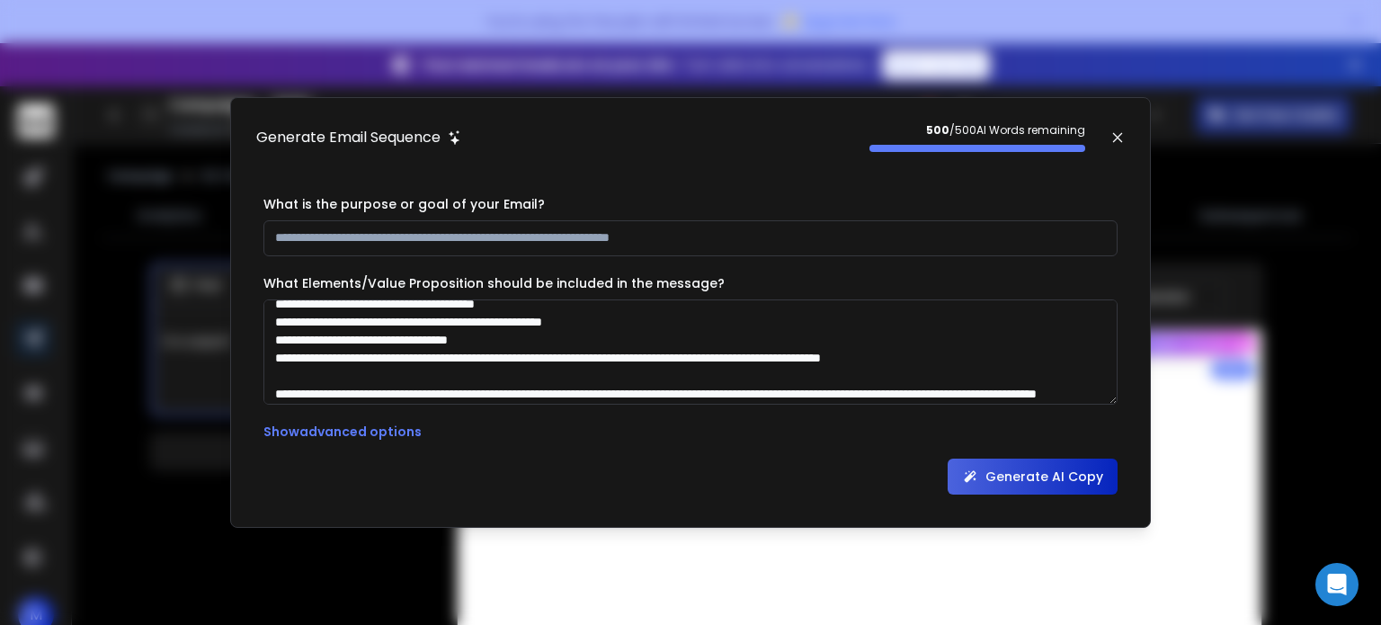
click at [644, 348] on textarea at bounding box center [690, 352] width 854 height 106
click at [641, 344] on textarea at bounding box center [690, 352] width 854 height 106
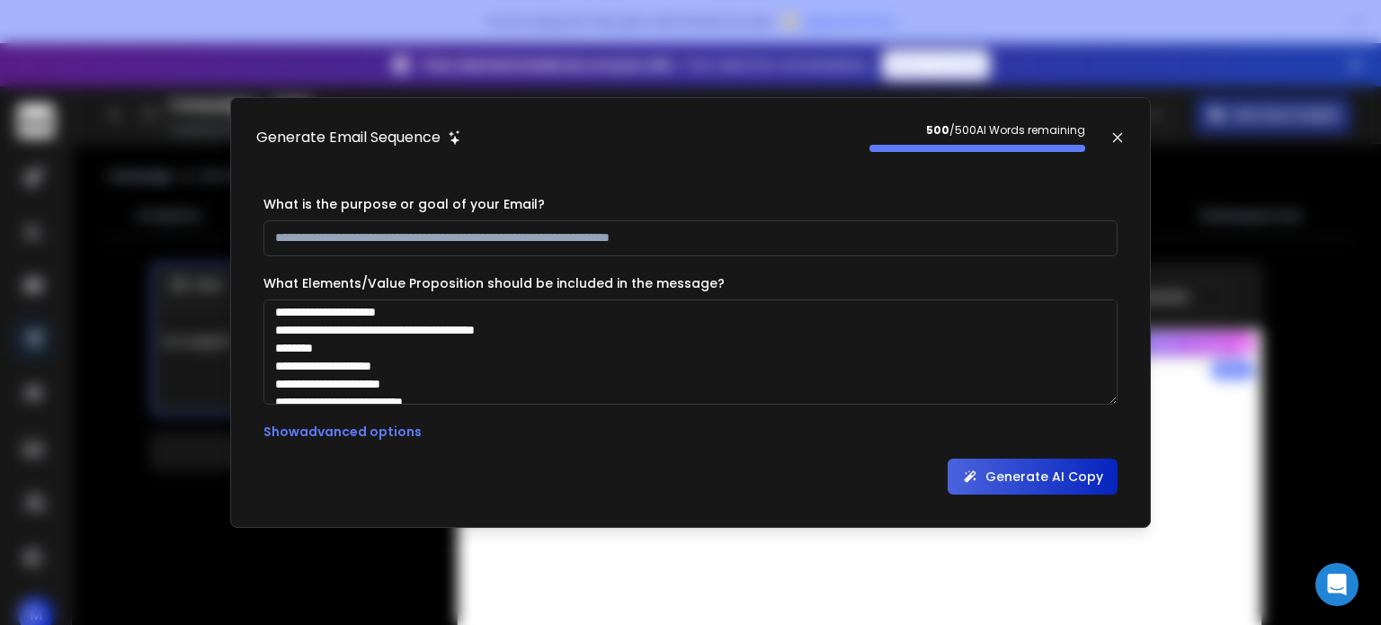
scroll to position [76, 0]
click at [586, 348] on textarea at bounding box center [690, 352] width 854 height 106
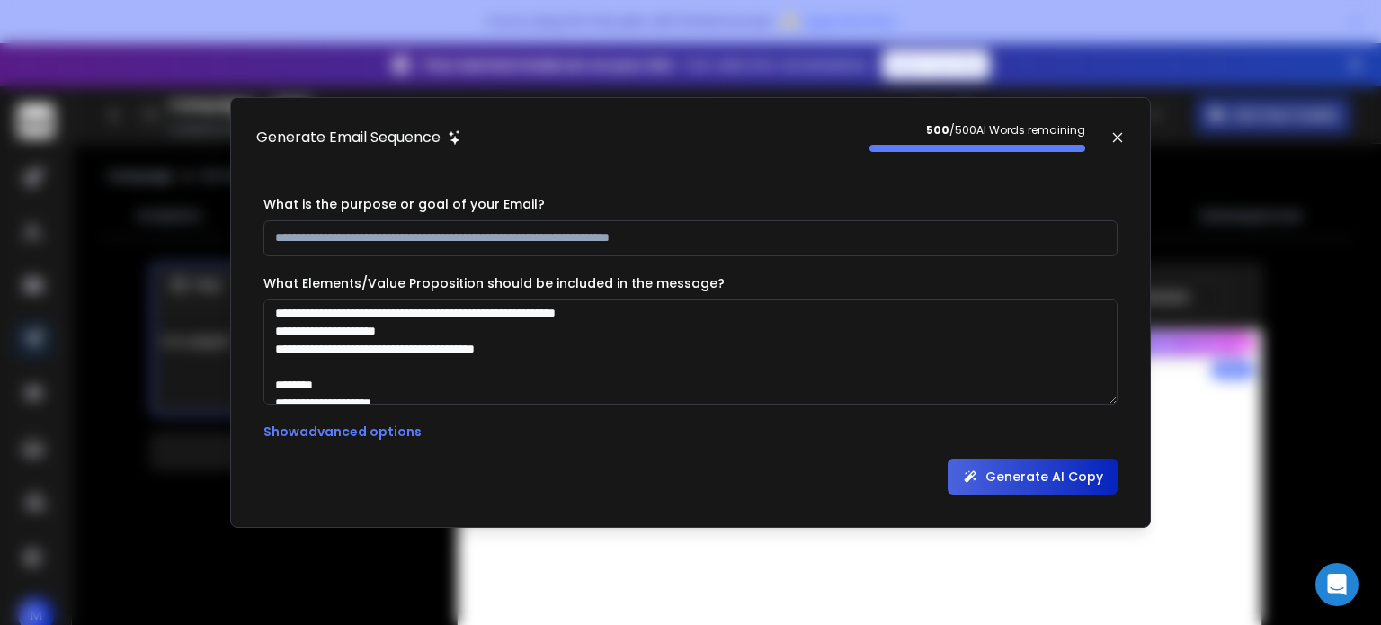
click at [472, 329] on textarea at bounding box center [690, 352] width 854 height 106
click at [720, 320] on textarea at bounding box center [690, 352] width 854 height 106
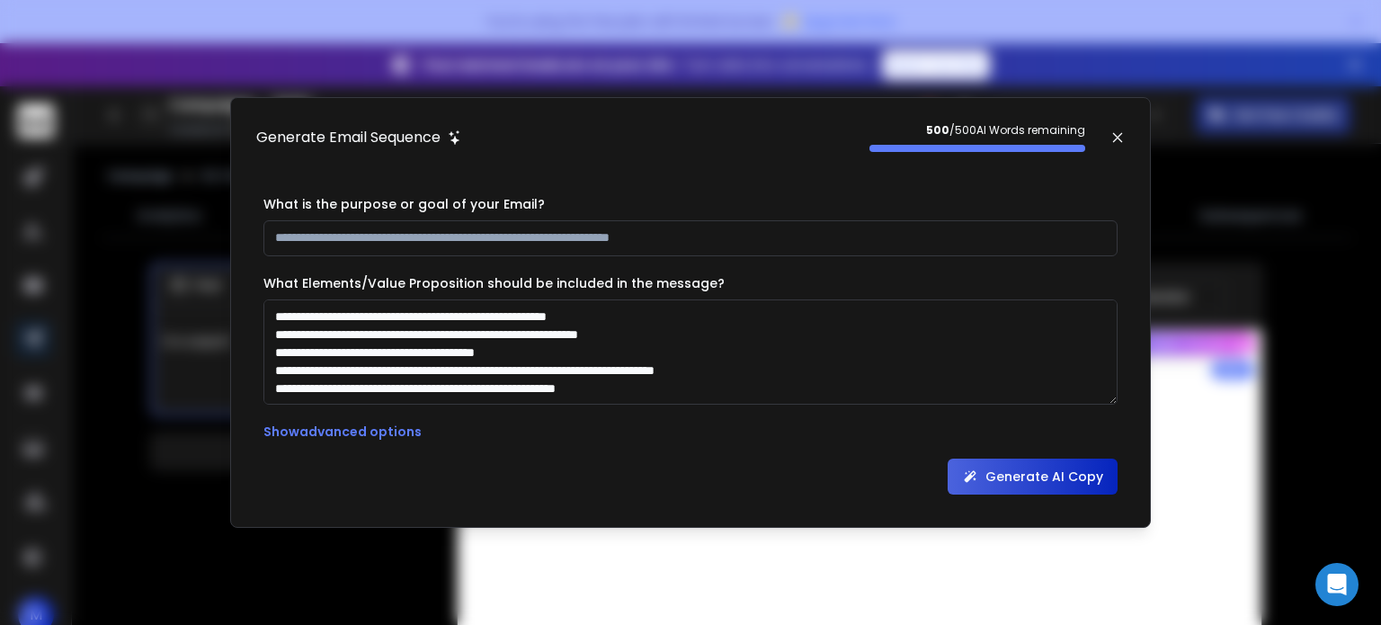
scroll to position [0, 0]
type textarea "**********"
click at [650, 244] on input at bounding box center [690, 238] width 854 height 36
paste input "**********"
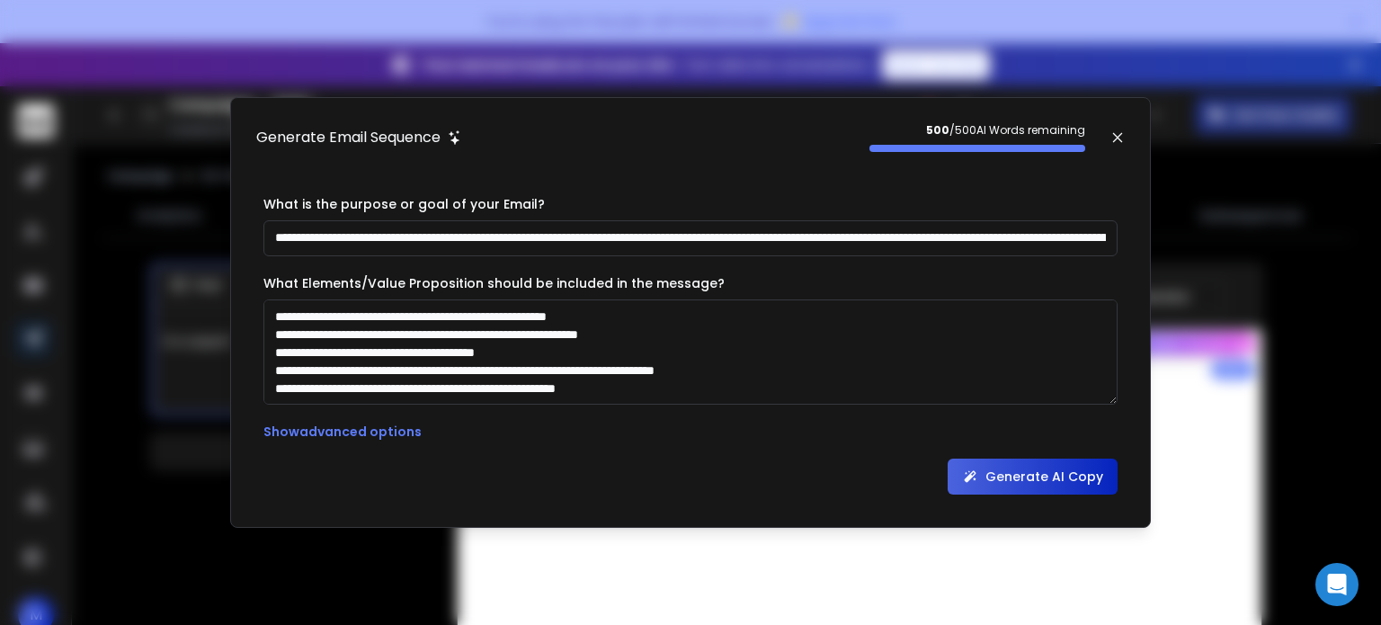
scroll to position [0, 1921]
type input "**********"
click at [340, 433] on p "Show advanced options" at bounding box center [690, 432] width 854 height 18
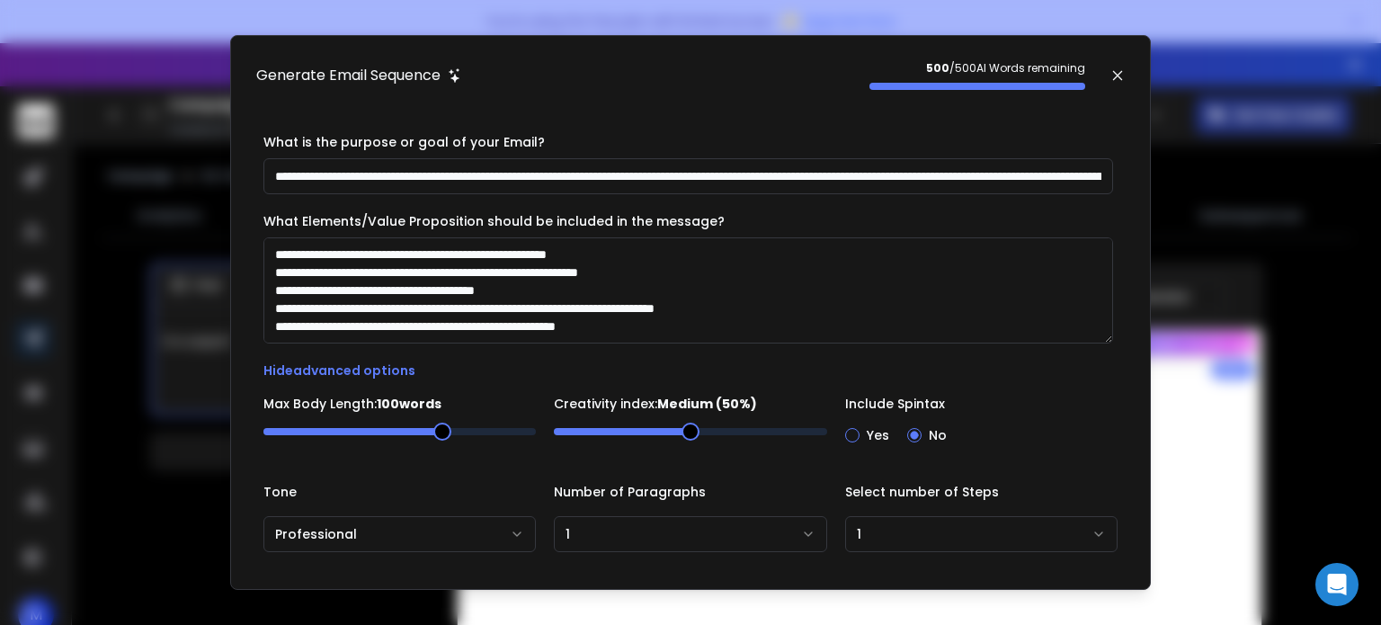
click at [845, 433] on button "Yes" at bounding box center [852, 435] width 14 height 14
click at [755, 437] on span at bounding box center [755, 432] width 18 height 18
click at [399, 539] on button "Professional" at bounding box center [399, 534] width 272 height 36
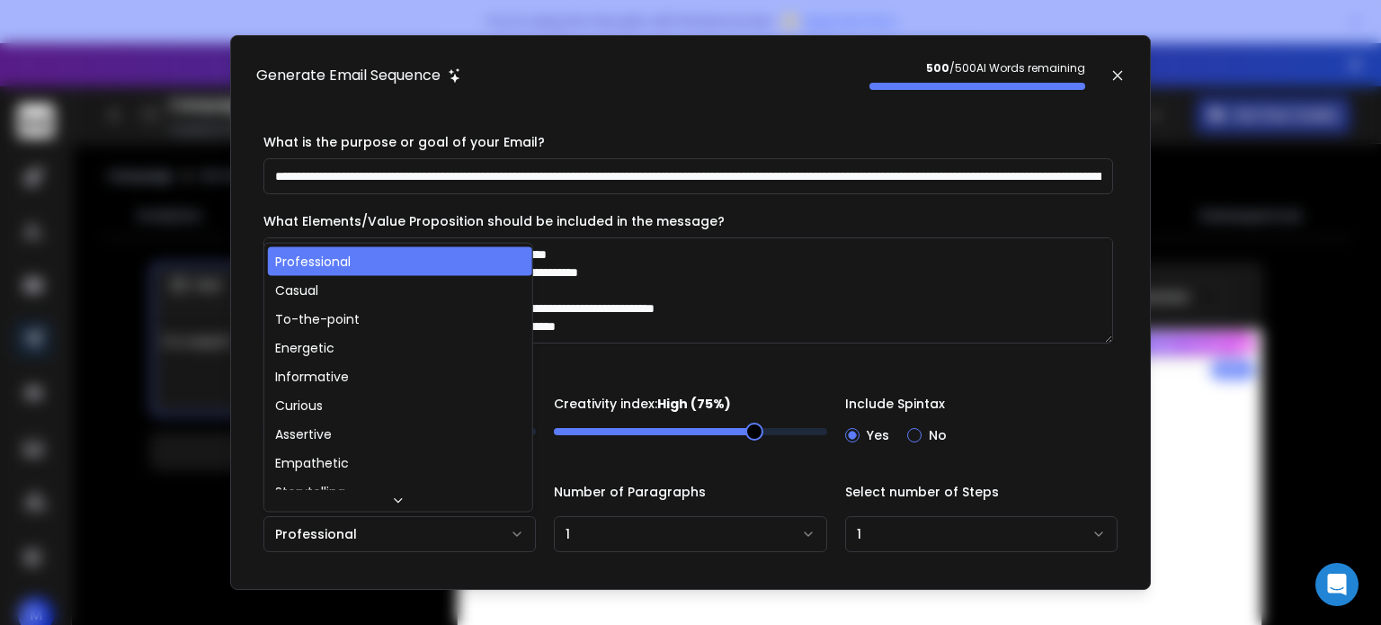
select select "*********"
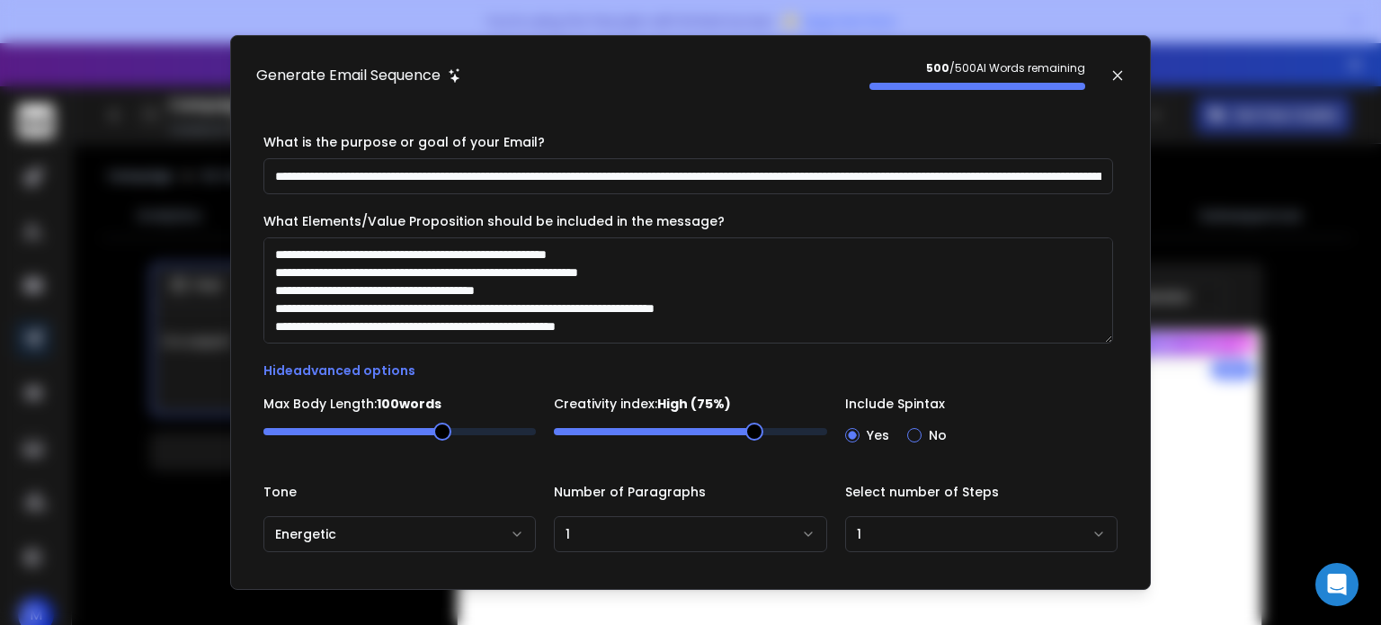
click at [676, 559] on div "**********" at bounding box center [690, 529] width 854 height 264
click at [667, 545] on button "1" at bounding box center [690, 534] width 272 height 36
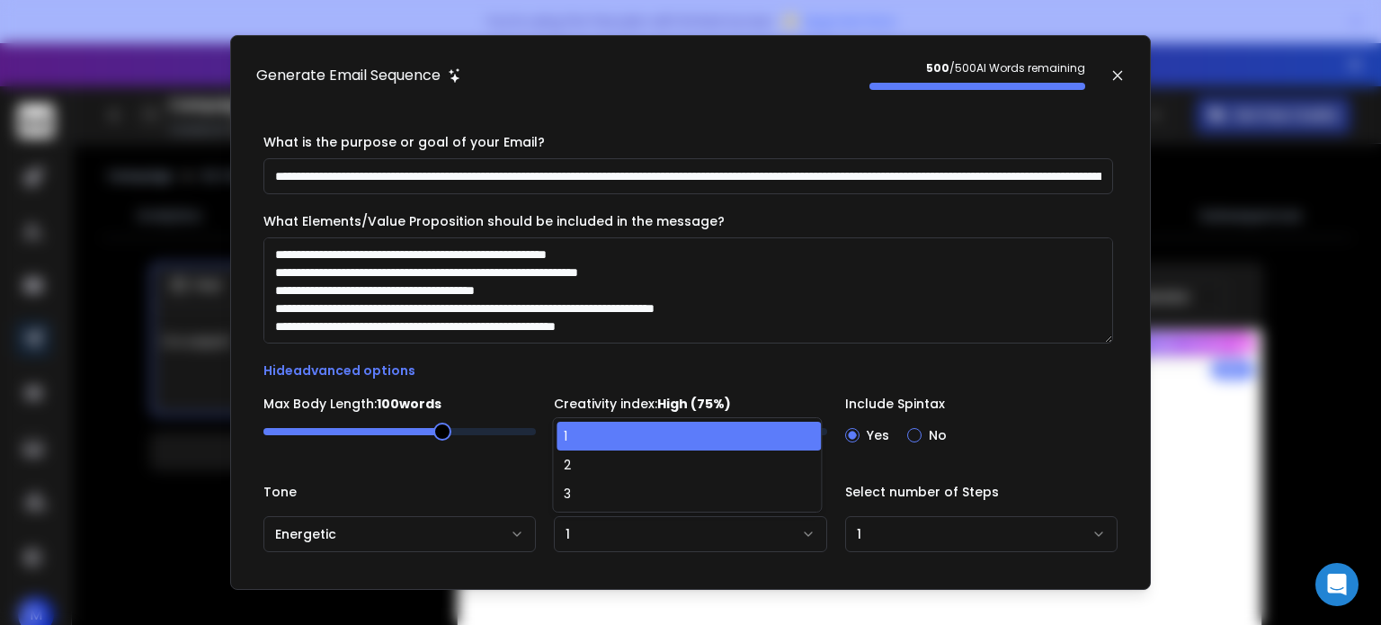
select select "*"
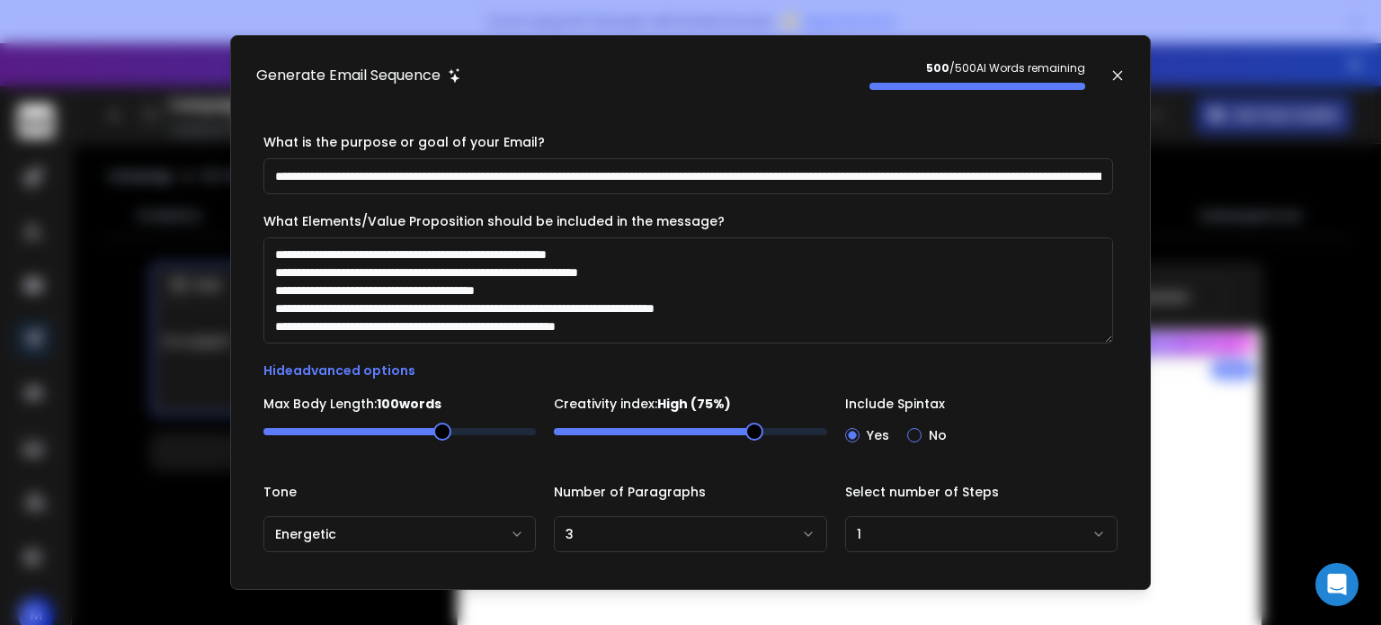
click at [874, 546] on button "1" at bounding box center [981, 534] width 272 height 36
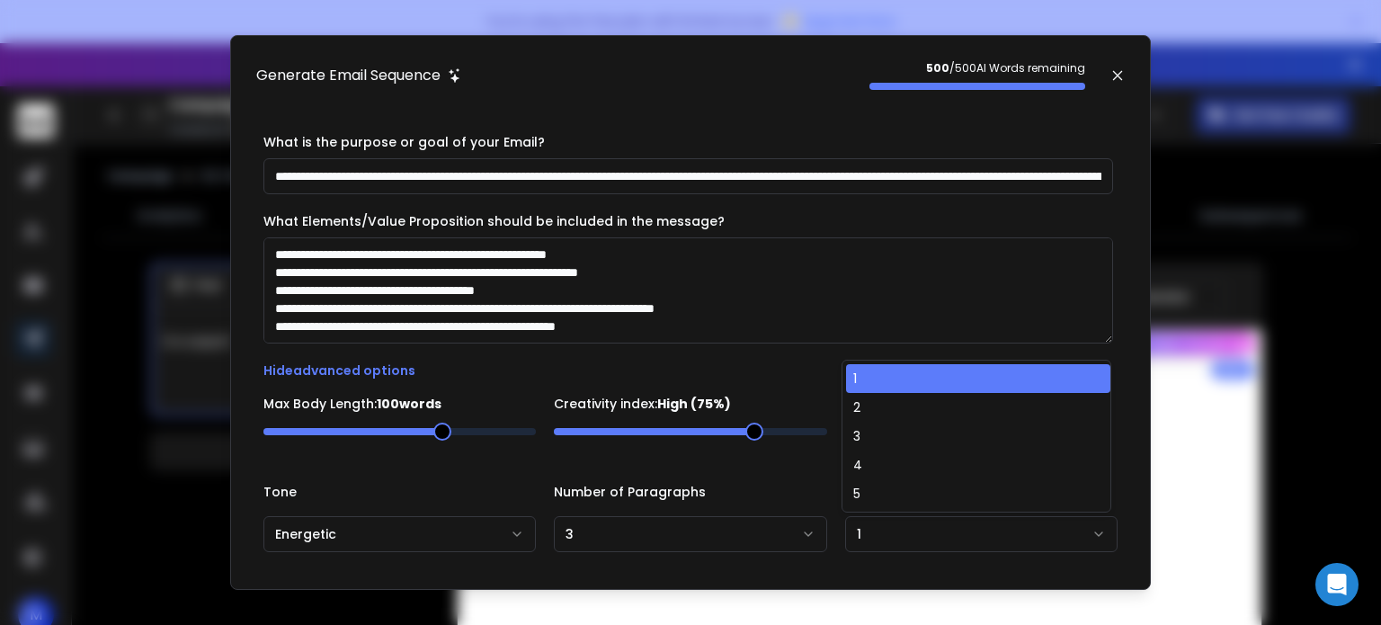
select select "*"
drag, startPoint x: 856, startPoint y: 445, endPoint x: 812, endPoint y: 453, distance: 44.8
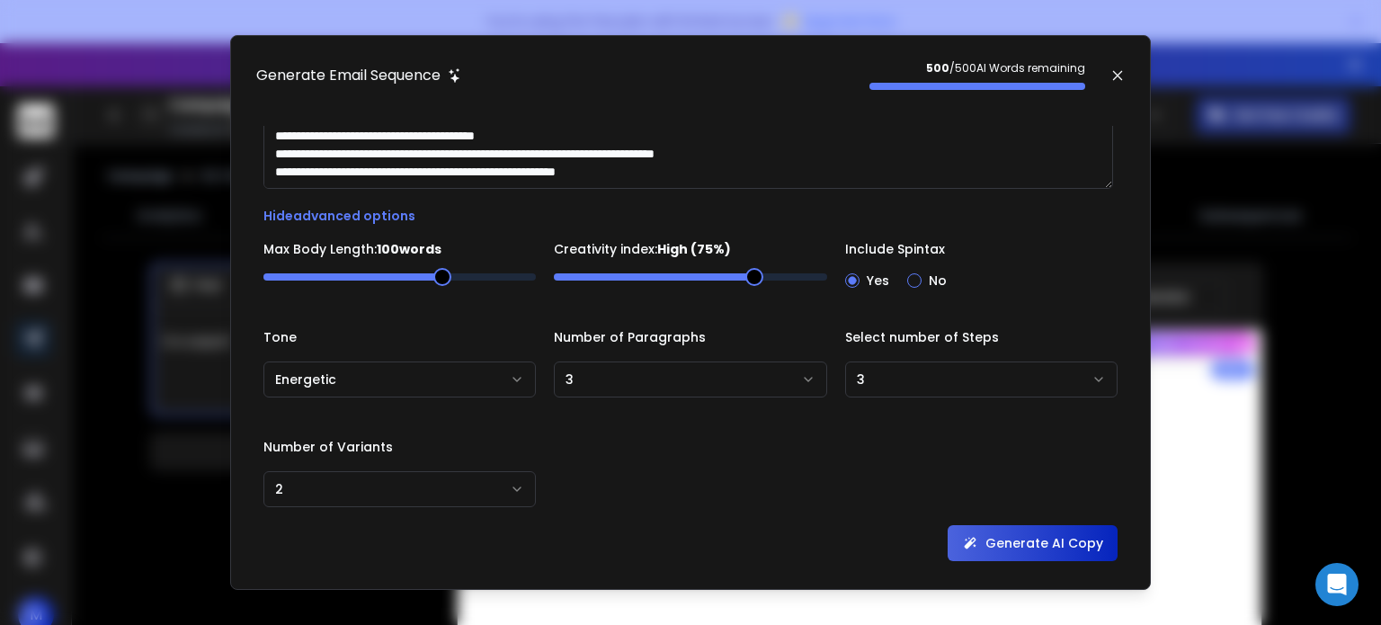
scroll to position [158, 0]
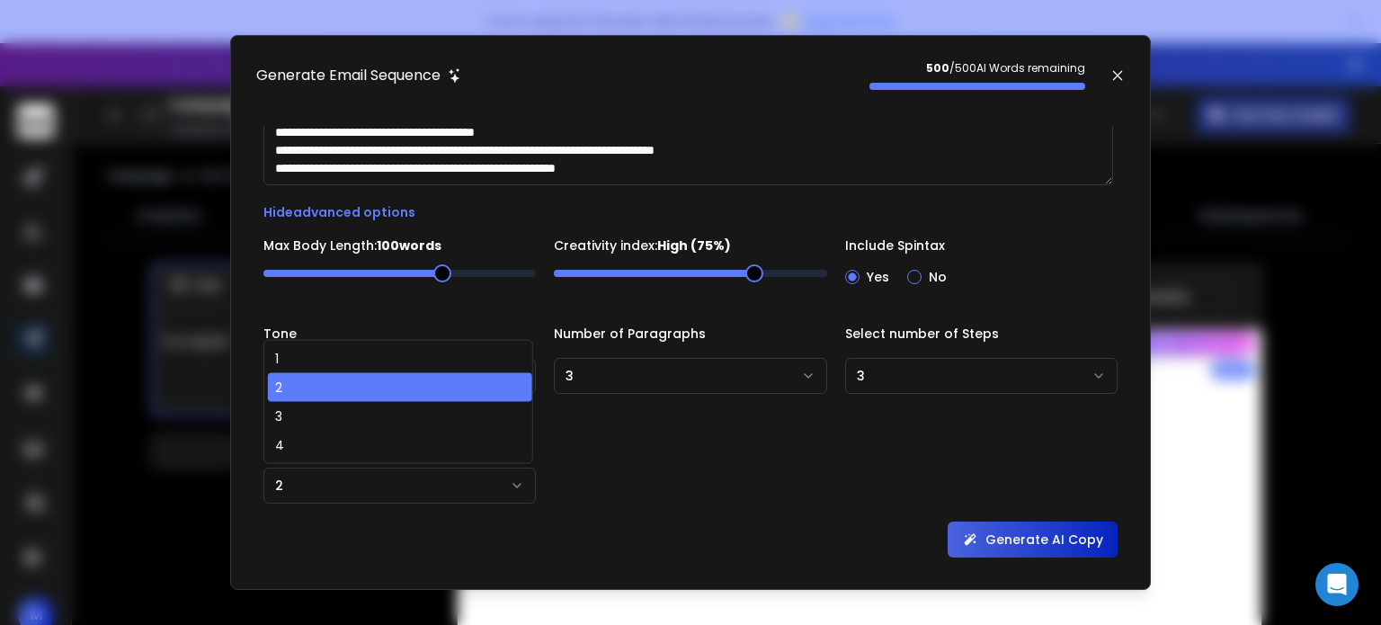
click at [436, 481] on button "2" at bounding box center [399, 486] width 272 height 36
select select "*"
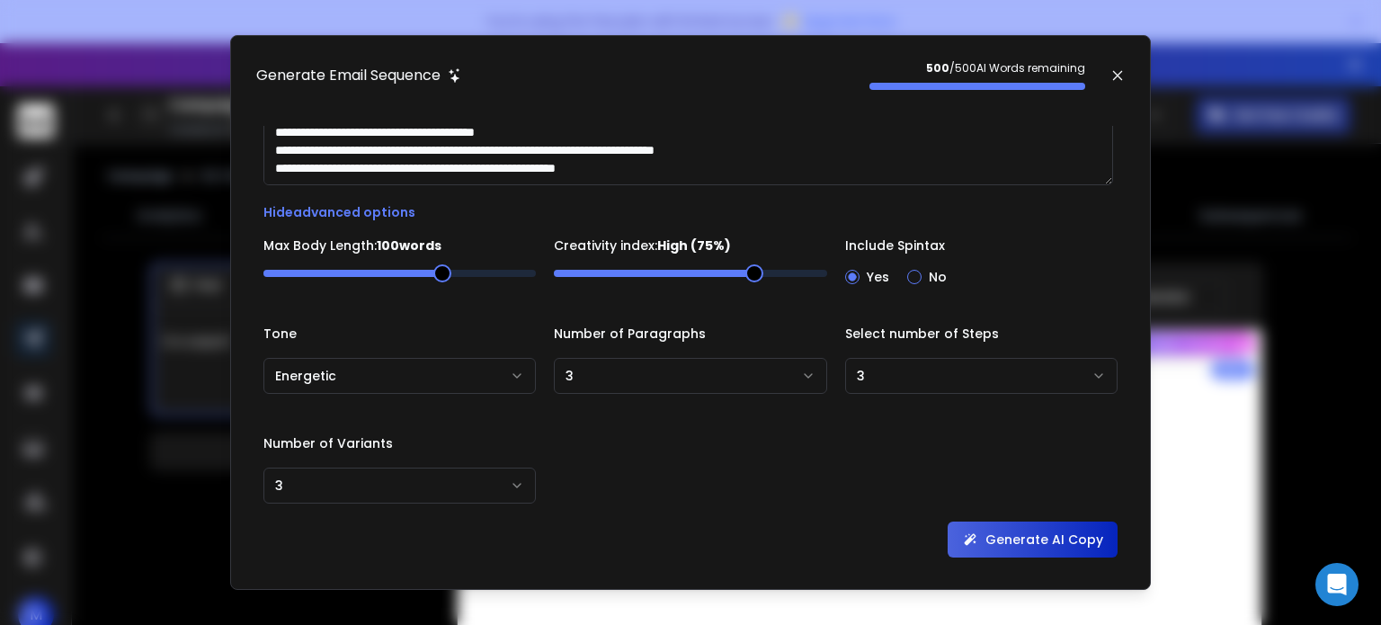
click at [1031, 544] on button "Generate AI Copy" at bounding box center [1033, 540] width 170 height 36
click at [1015, 540] on button "Generate AI Copy" at bounding box center [1033, 540] width 170 height 36
click at [850, 282] on button "Yes" at bounding box center [852, 277] width 14 height 14
click at [849, 276] on circle "button" at bounding box center [851, 276] width 7 height 7
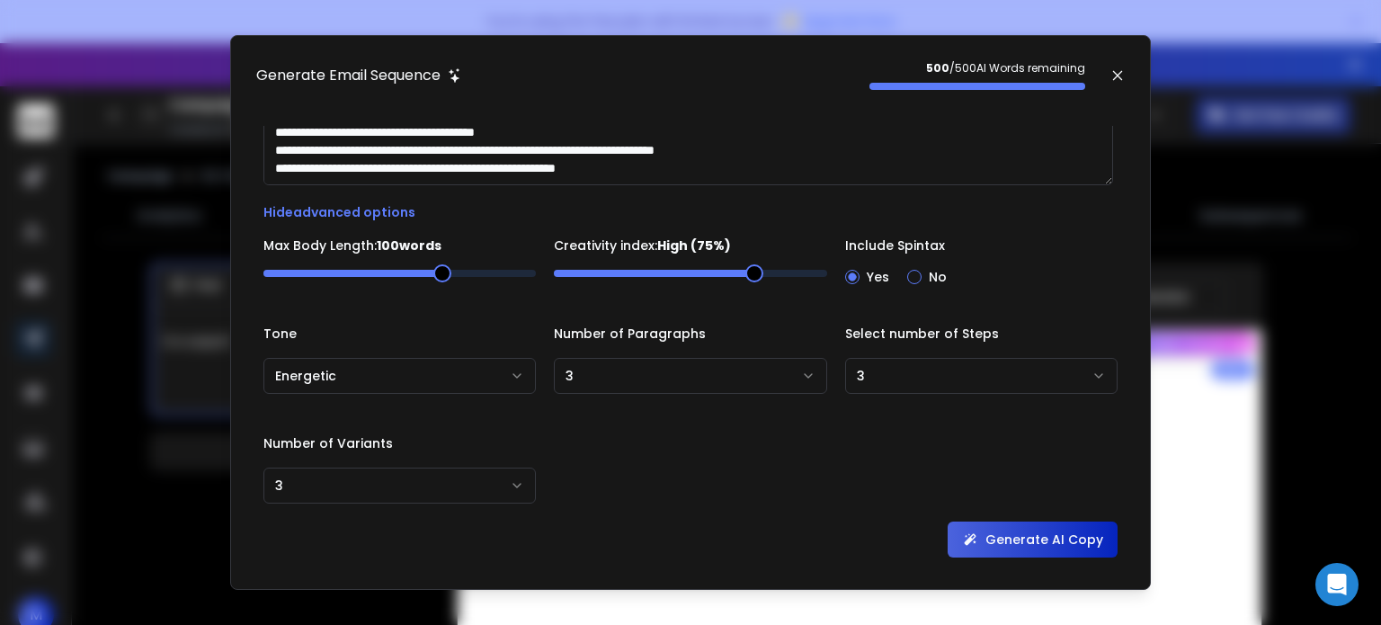
click at [910, 270] on button "No" at bounding box center [914, 277] width 14 height 14
click at [852, 275] on button "Yes" at bounding box center [852, 277] width 14 height 14
drag, startPoint x: 1024, startPoint y: 521, endPoint x: 1021, endPoint y: 530, distance: 9.7
click at [1024, 522] on button "Generate AI Copy" at bounding box center [1033, 540] width 170 height 36
click at [1019, 538] on button "Generate AI Copy" at bounding box center [1033, 540] width 170 height 36
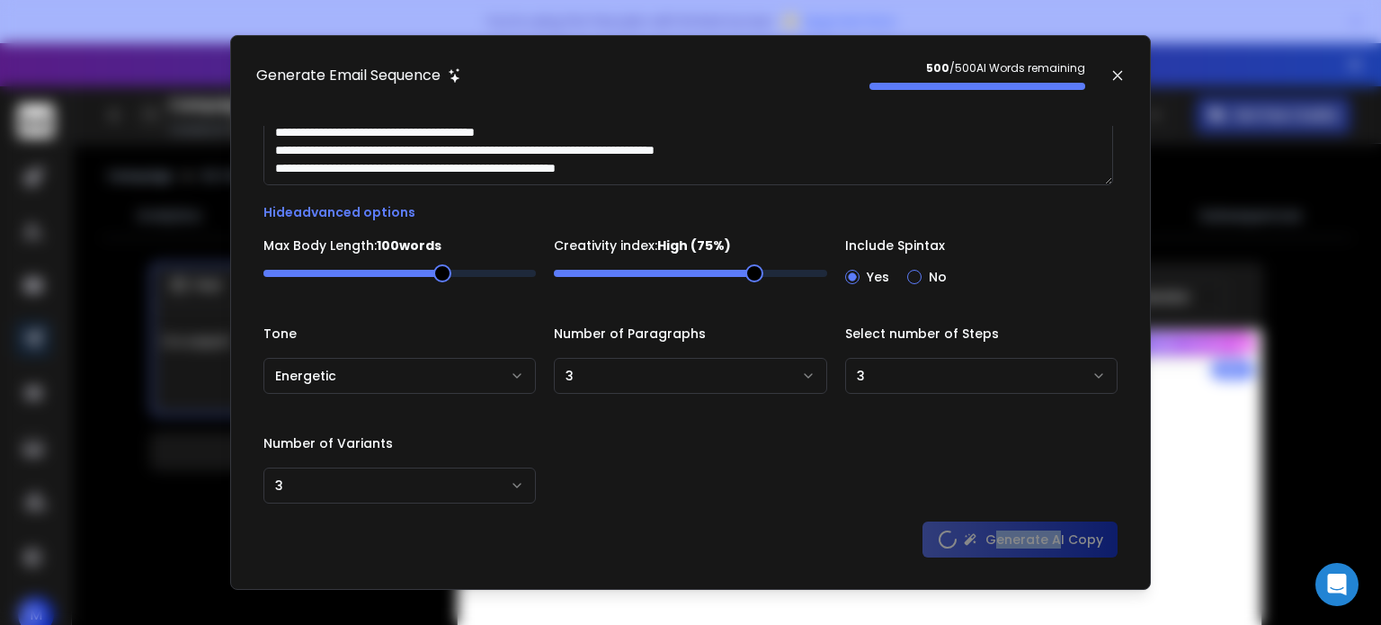
click at [1019, 538] on div "Generate AI Copy" at bounding box center [690, 540] width 854 height 36
click at [1019, 538] on button "Generate AI Copy" at bounding box center [1033, 540] width 170 height 36
click at [1019, 538] on div "Generate AI Copy" at bounding box center [690, 540] width 854 height 36
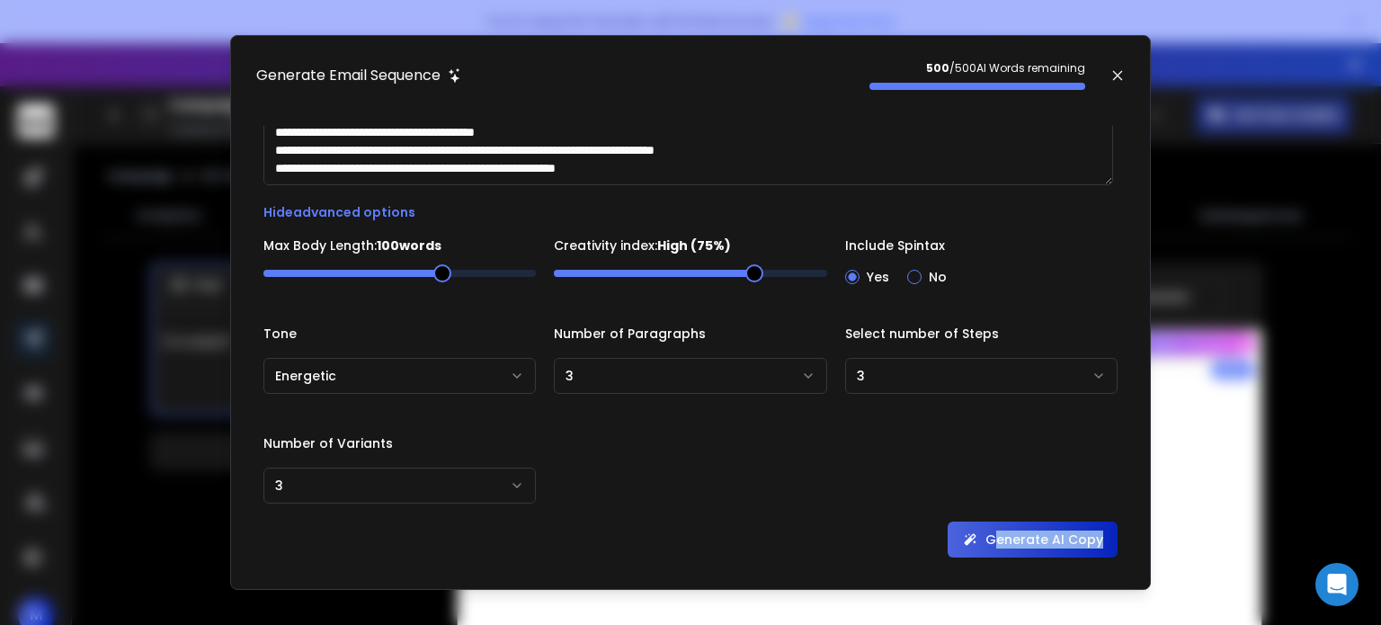
click at [1019, 538] on button "Generate AI Copy" at bounding box center [1033, 540] width 170 height 36
click at [1019, 538] on div "Generate AI Copy" at bounding box center [690, 540] width 854 height 36
click at [1019, 538] on button "Generate AI Copy" at bounding box center [1033, 540] width 170 height 36
click at [1019, 538] on div "Generate AI Copy" at bounding box center [690, 540] width 854 height 36
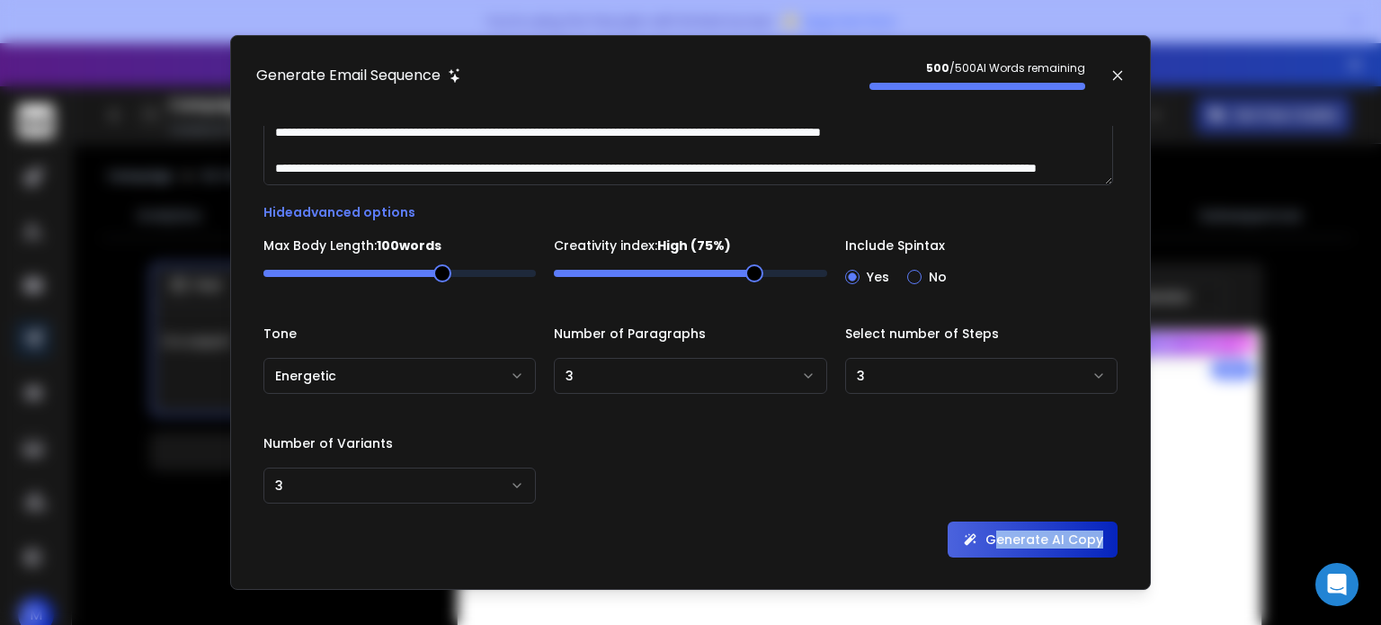
click at [1014, 526] on button "Generate AI Copy" at bounding box center [1033, 540] width 170 height 36
drag, startPoint x: 1126, startPoint y: 349, endPoint x: 1101, endPoint y: 531, distance: 183.4
click at [1112, 513] on div "**********" at bounding box center [690, 312] width 921 height 555
click at [1086, 547] on button "Generate AI Copy" at bounding box center [1033, 540] width 170 height 36
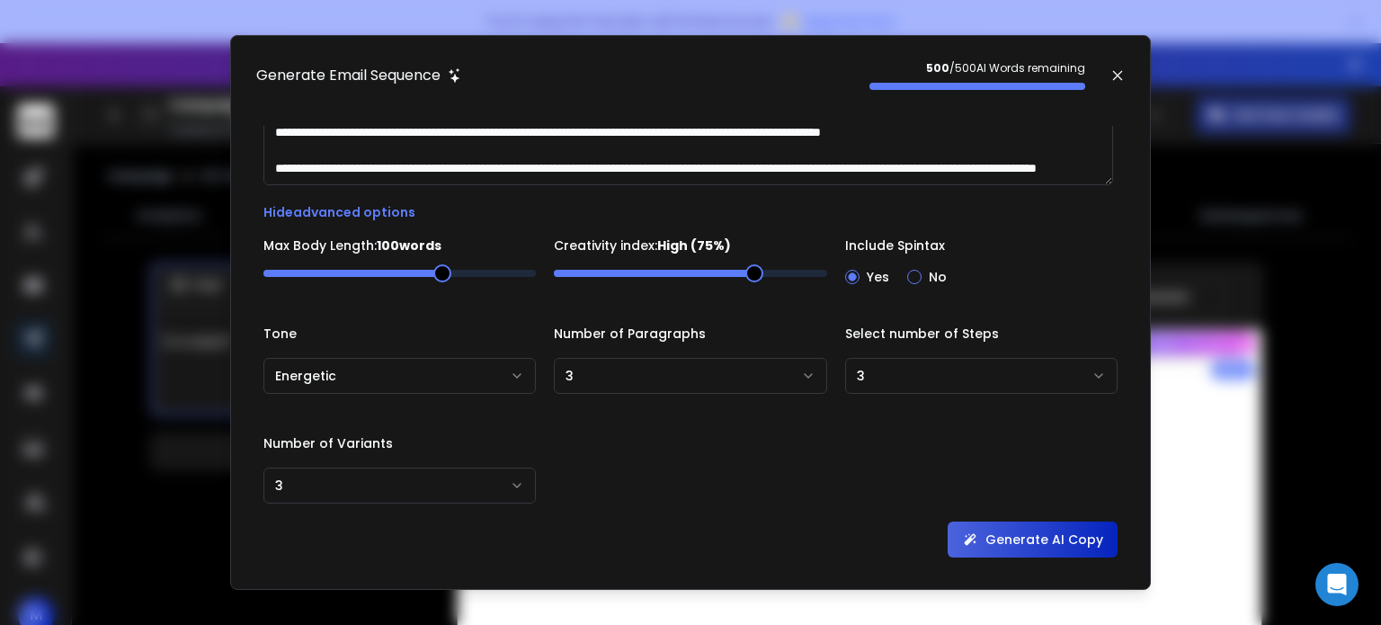
click at [1086, 547] on button "Generate AI Copy" at bounding box center [1033, 540] width 170 height 36
click at [1014, 522] on button "Generate AI Copy" at bounding box center [1033, 540] width 170 height 36
